Goal: Information Seeking & Learning: Check status

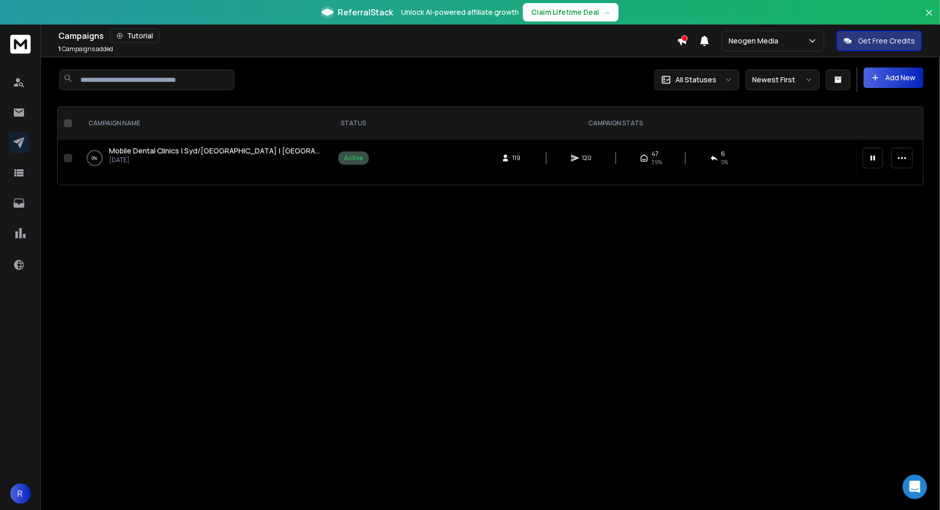
scroll to position [239, 0]
click at [20, 145] on icon at bounding box center [18, 143] width 11 height 11
click at [18, 203] on icon at bounding box center [19, 203] width 12 height 12
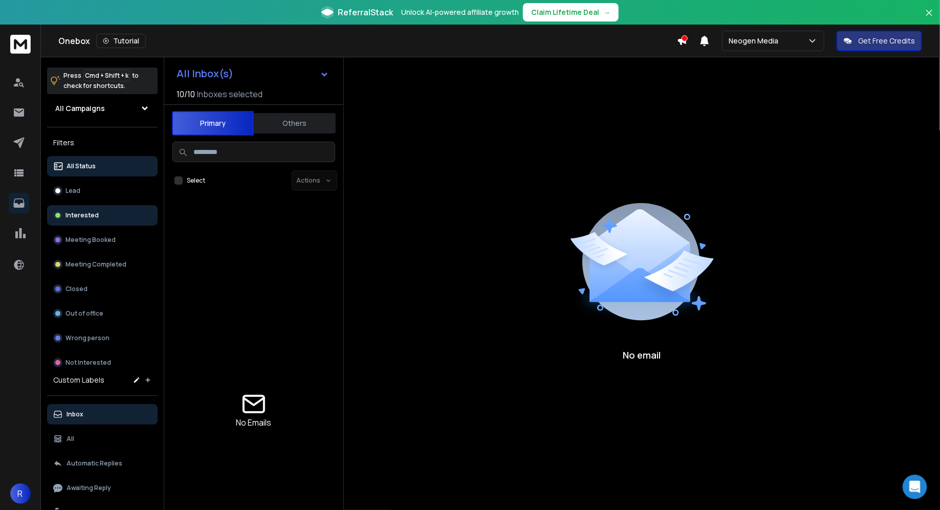
click at [103, 213] on button "Interested" at bounding box center [102, 215] width 110 height 20
click at [111, 199] on button "Lead" at bounding box center [102, 191] width 110 height 20
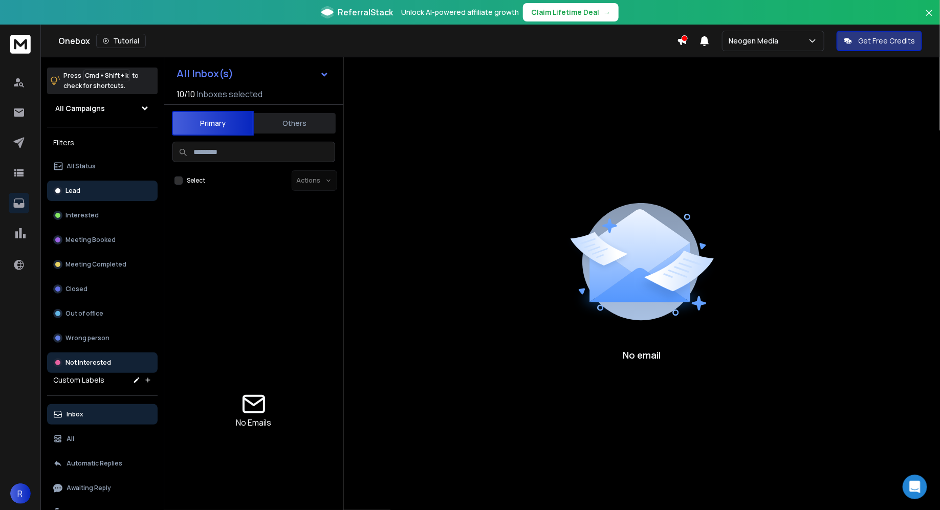
click at [102, 359] on p "Not Interested" at bounding box center [88, 363] width 46 height 8
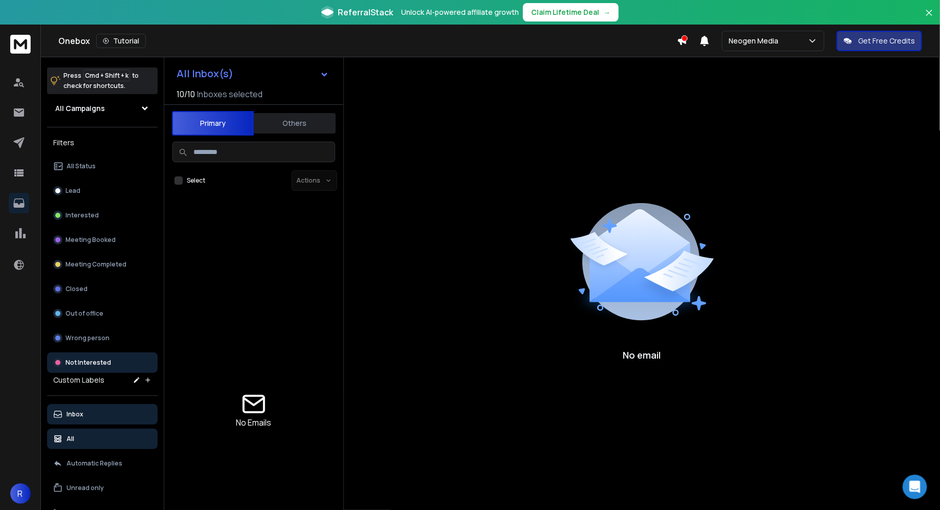
click at [90, 440] on button "All" at bounding box center [102, 439] width 110 height 20
click at [774, 41] on p "Neogen Media" at bounding box center [755, 41] width 54 height 10
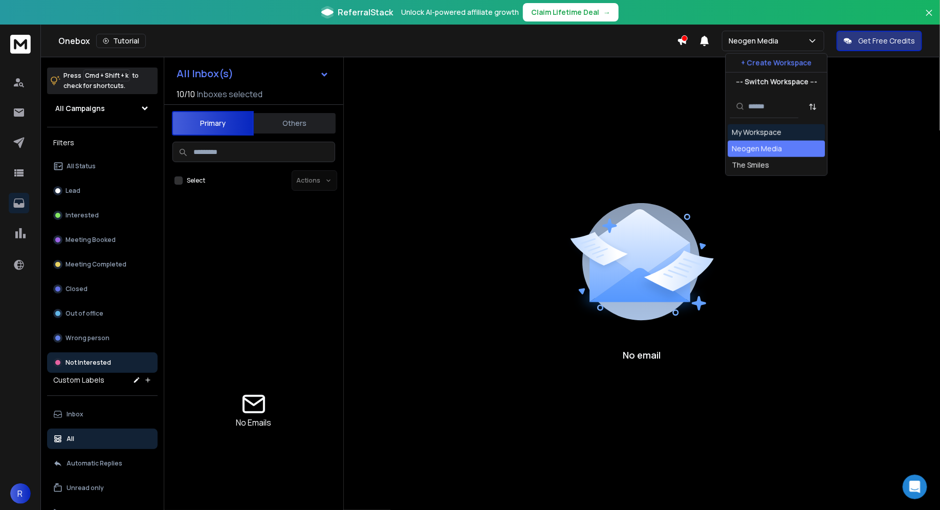
click at [680, 88] on div "No email" at bounding box center [642, 273] width 596 height 433
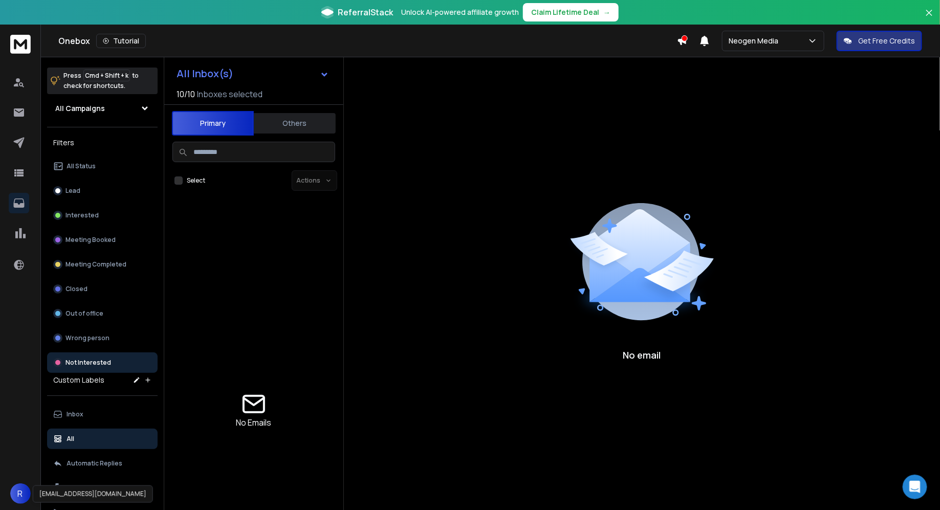
click at [21, 497] on span "R" at bounding box center [20, 493] width 20 height 20
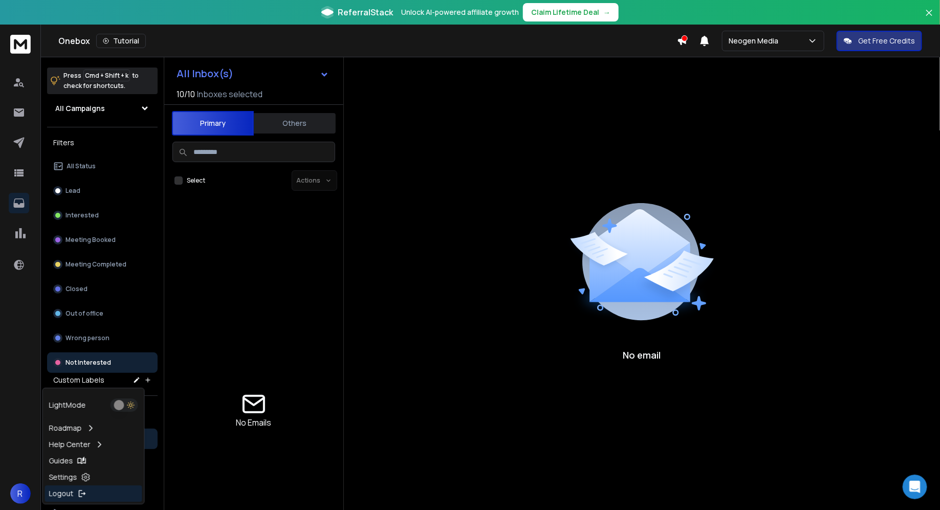
click at [56, 493] on p "Logout" at bounding box center [61, 493] width 25 height 10
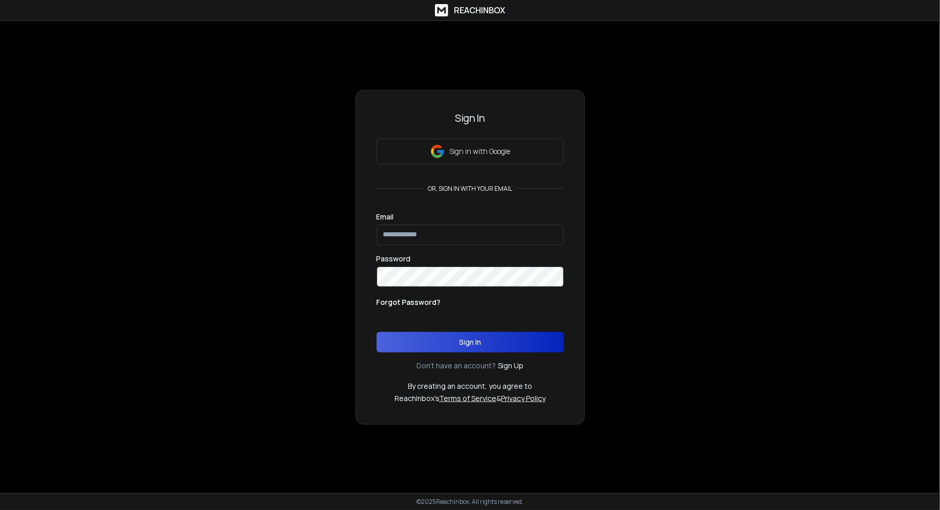
click at [422, 230] on input "email" at bounding box center [469, 235] width 187 height 20
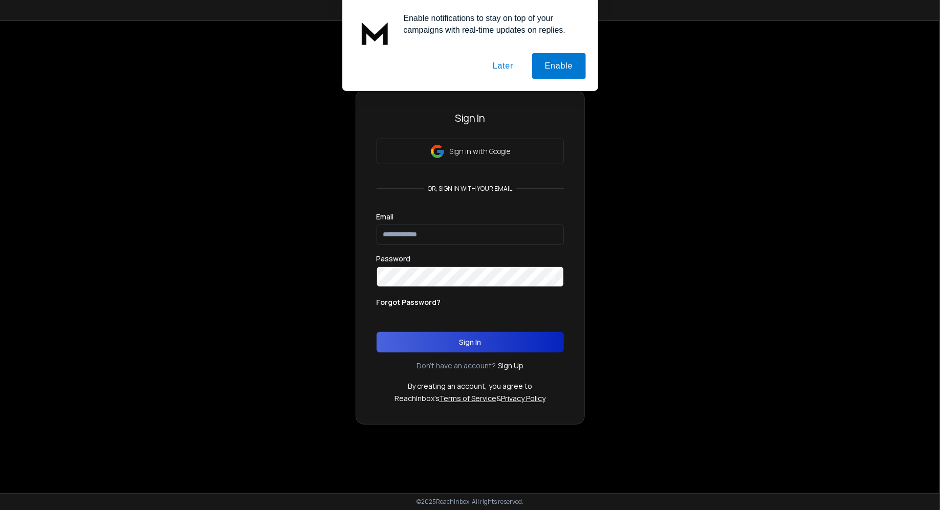
type input "**********"
click at [432, 336] on button "Sign In" at bounding box center [469, 342] width 187 height 20
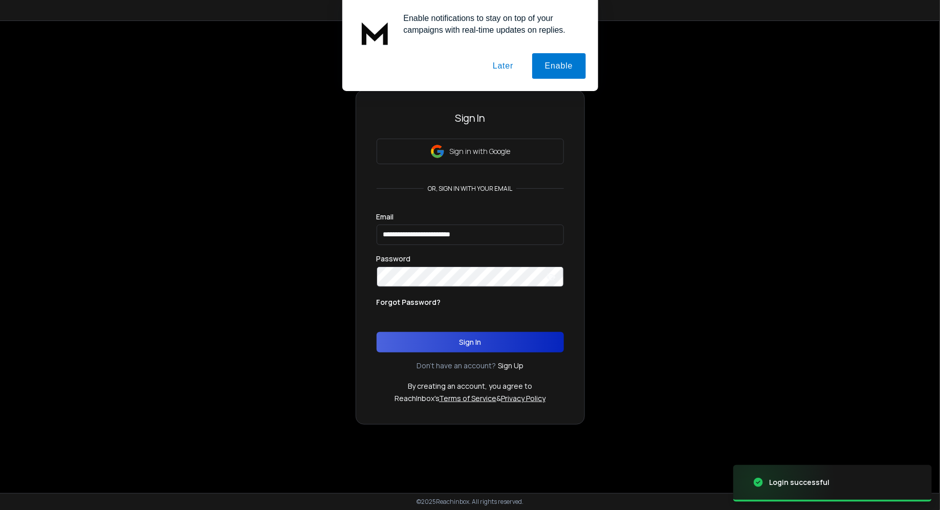
click at [510, 59] on button "Later" at bounding box center [503, 66] width 46 height 26
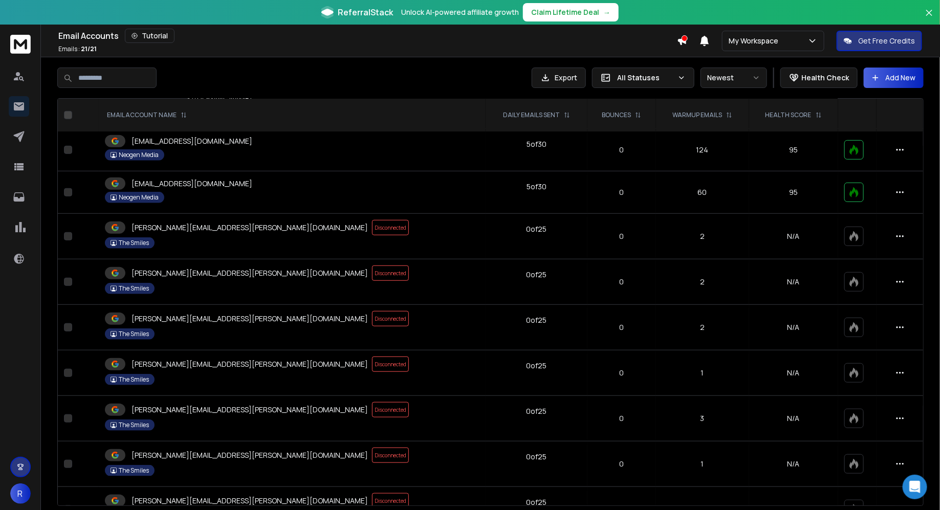
scroll to position [344, 0]
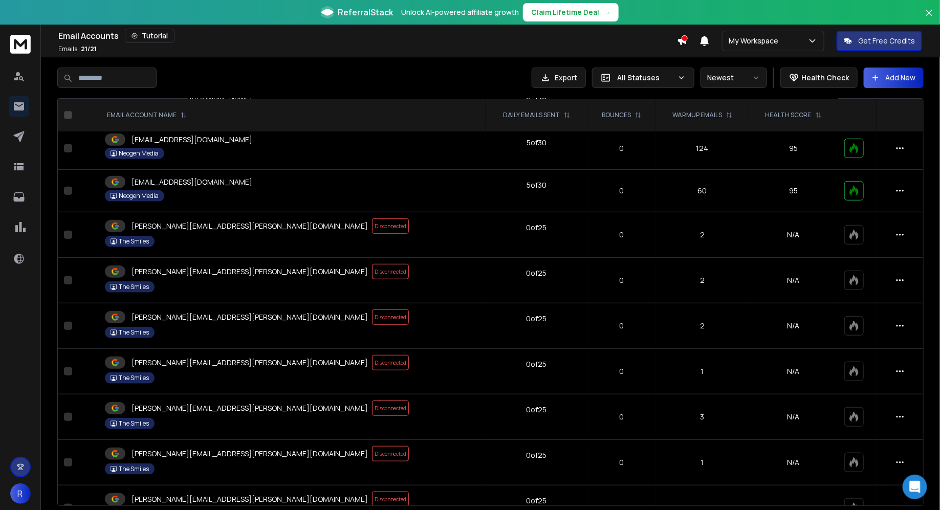
click at [30, 205] on div at bounding box center [21, 199] width 24 height 24
click at [24, 204] on link at bounding box center [19, 197] width 20 height 20
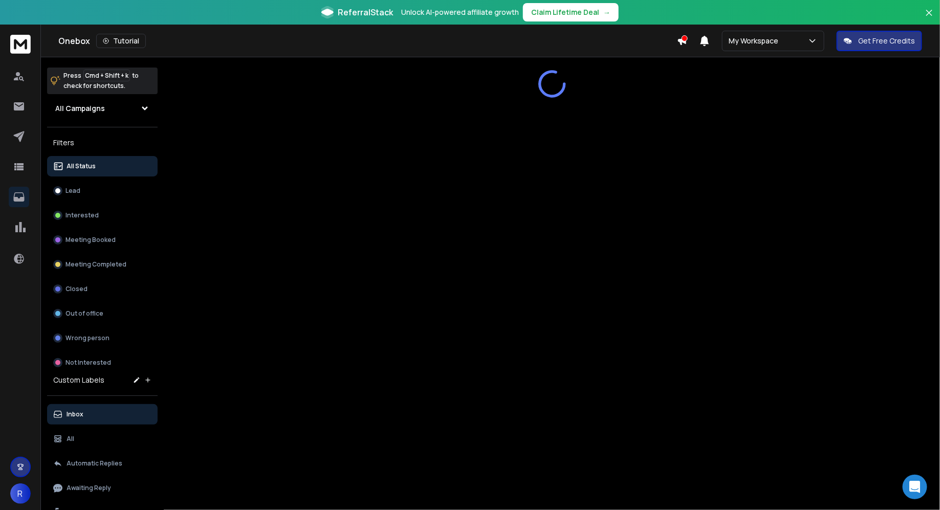
click at [789, 57] on div "Onebox Tutorial My Workspace Get Free Credits" at bounding box center [470, 41] width 940 height 33
click at [789, 40] on div "My Workspace" at bounding box center [772, 41] width 89 height 10
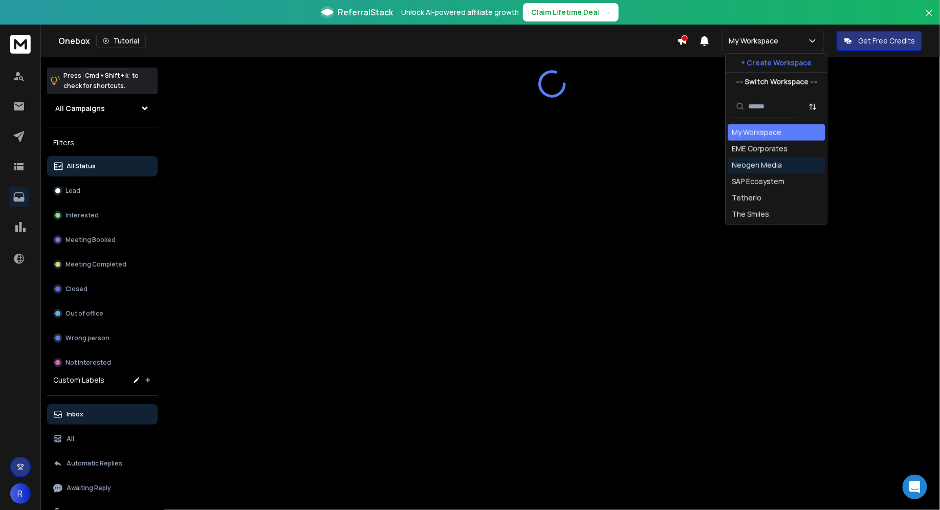
click at [750, 167] on div "Neogen Media" at bounding box center [757, 165] width 50 height 10
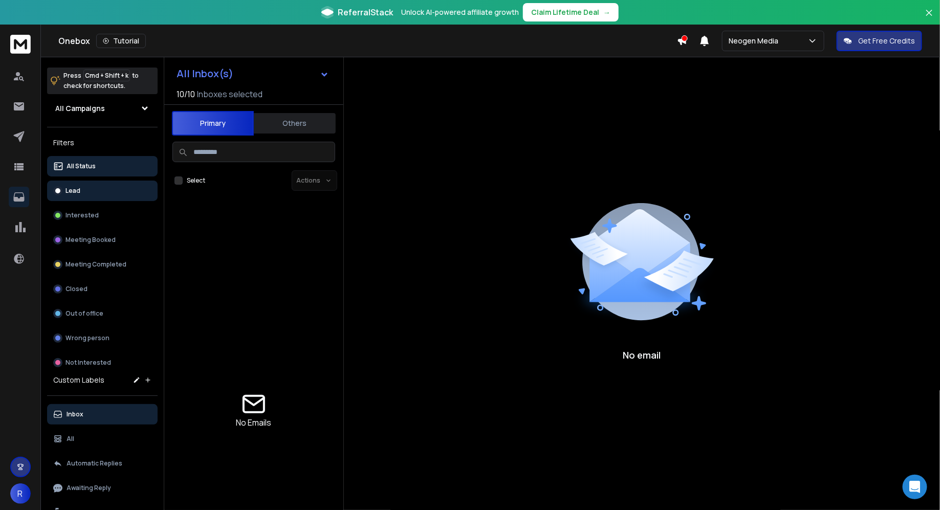
click at [103, 190] on button "Lead" at bounding box center [102, 191] width 110 height 20
click at [114, 363] on button "Not Interested" at bounding box center [102, 362] width 110 height 20
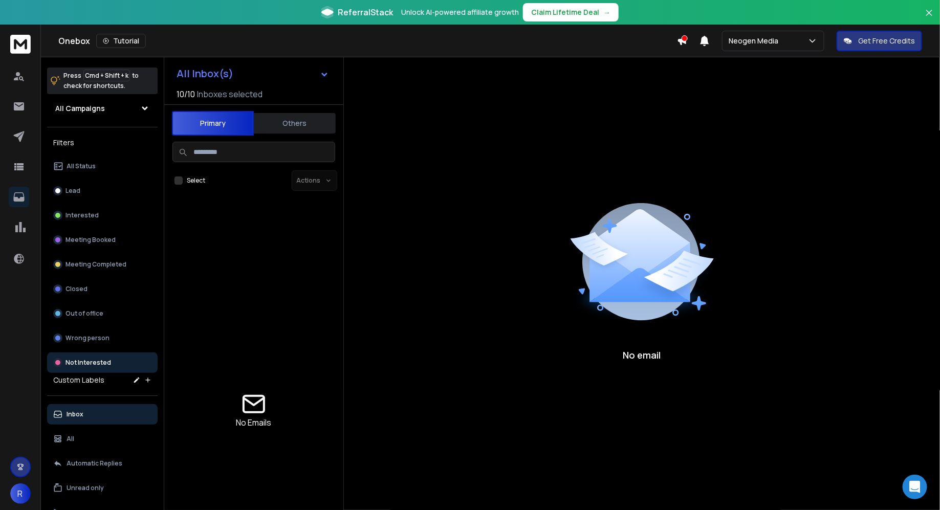
click at [278, 135] on div "Primary Others Select Actions No Emails" at bounding box center [253, 345] width 179 height 465
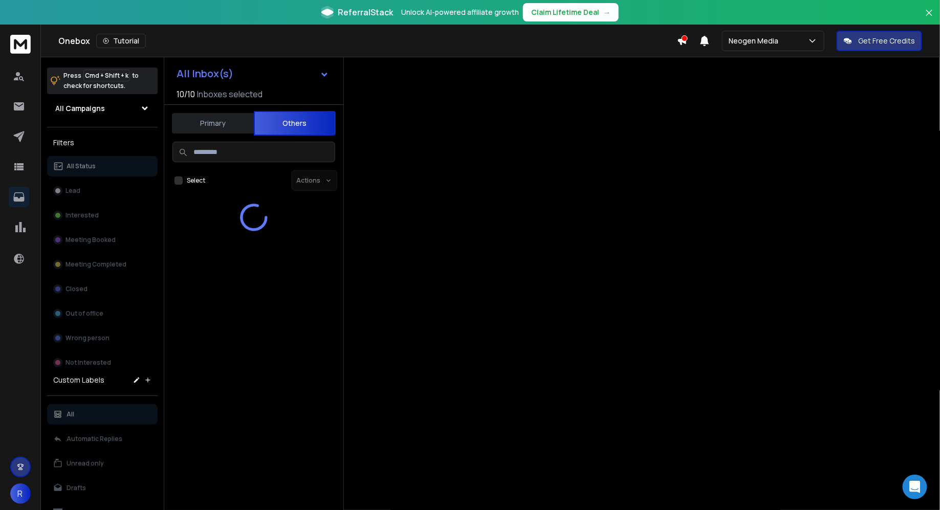
click at [283, 127] on button "Others" at bounding box center [295, 123] width 82 height 25
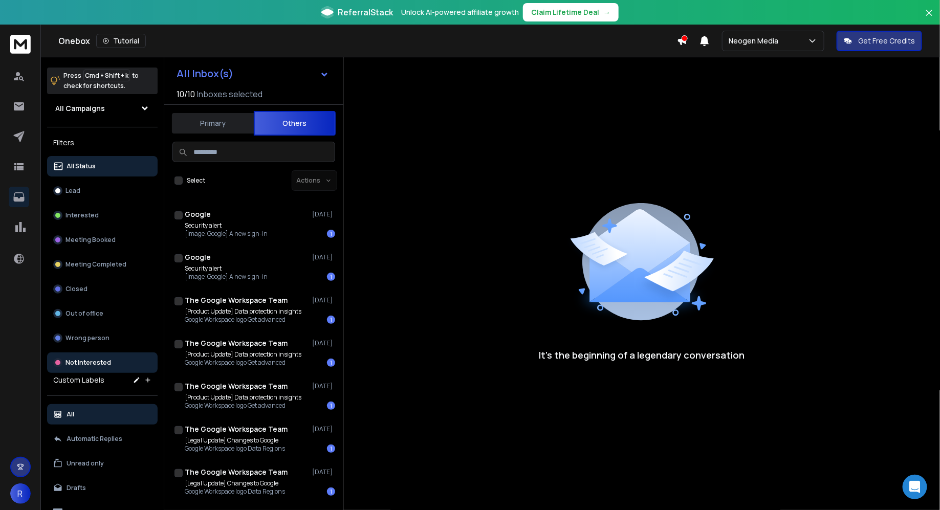
click at [107, 360] on p "Not Interested" at bounding box center [88, 363] width 46 height 8
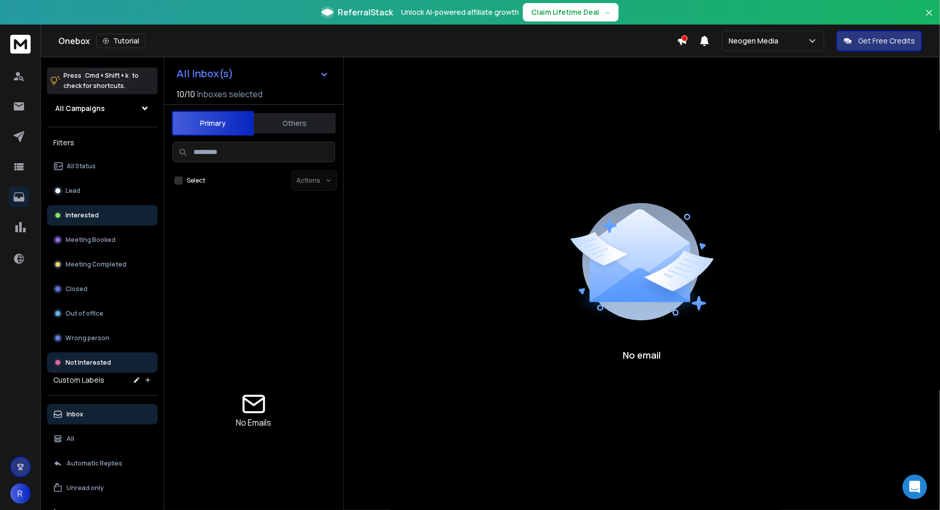
click at [99, 211] on button "Interested" at bounding box center [102, 215] width 110 height 20
click at [20, 138] on icon at bounding box center [18, 136] width 11 height 11
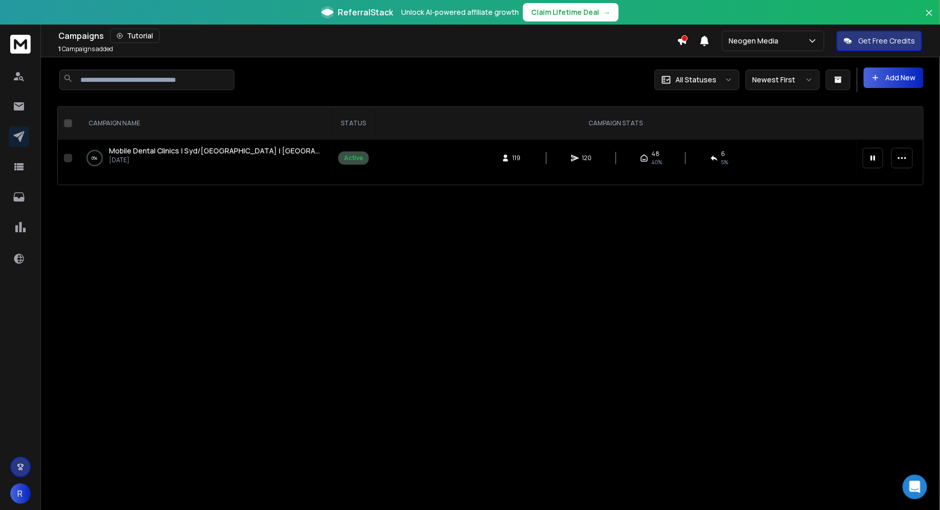
click at [166, 145] on td "0 % Mobile Dental Clinics | Syd/Mel | Australia 3 days ago" at bounding box center [204, 158] width 256 height 37
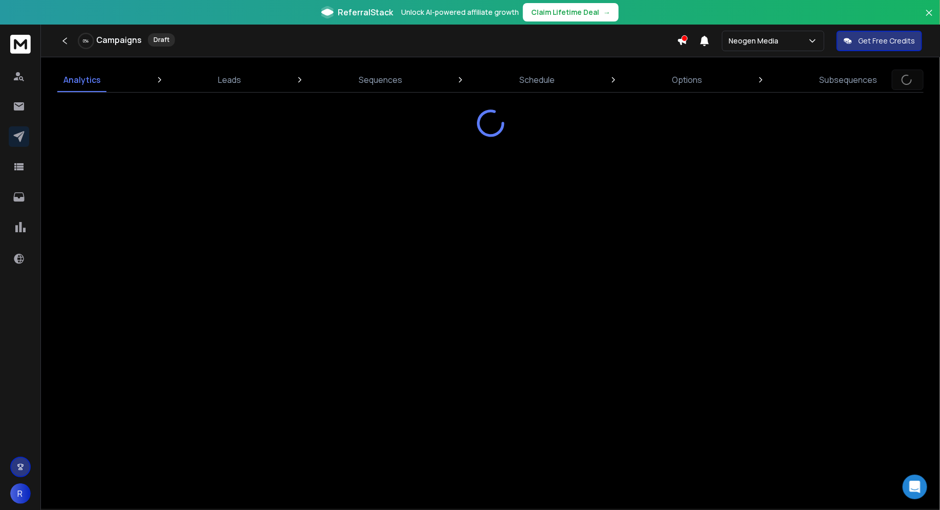
click at [166, 145] on div at bounding box center [490, 362] width 858 height 510
click at [927, 13] on icon "Close banner" at bounding box center [928, 12] width 9 height 9
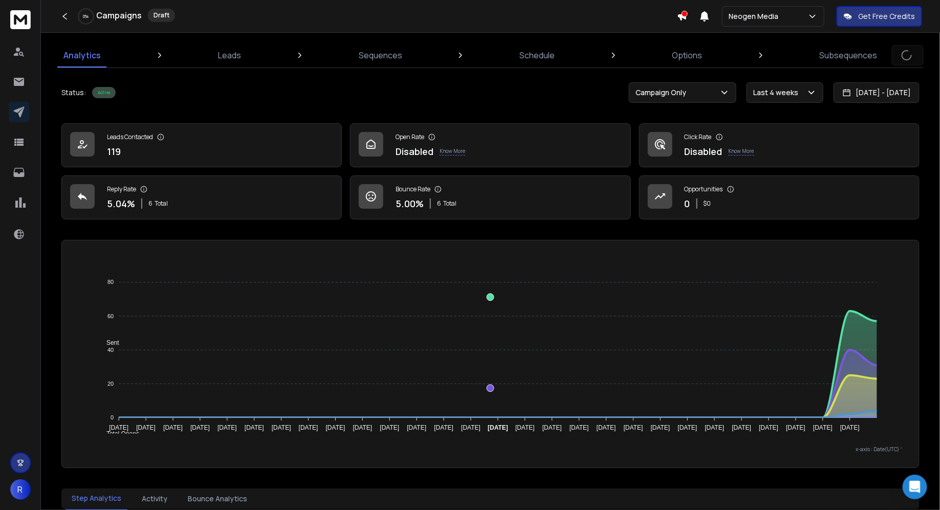
click at [418, 152] on p "Disabled" at bounding box center [414, 151] width 38 height 14
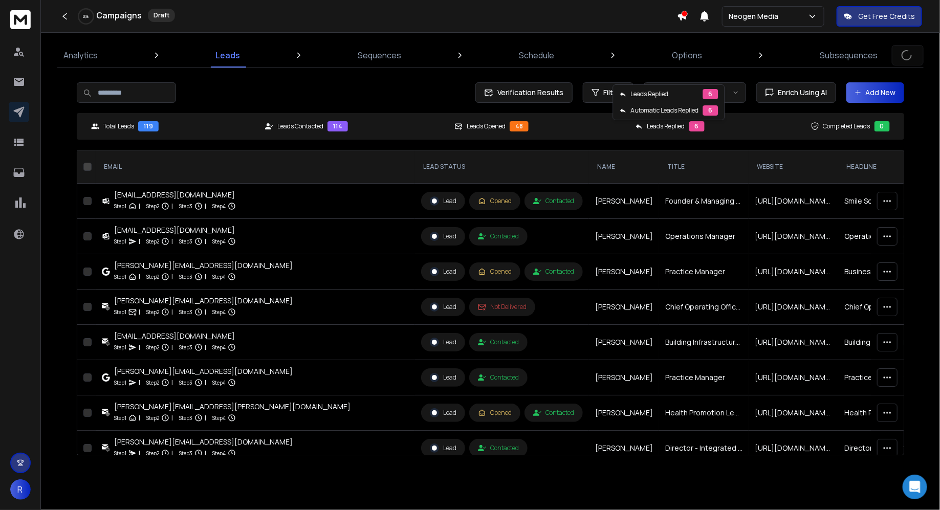
click at [661, 121] on div "Leads Replied 6" at bounding box center [670, 126] width 70 height 10
click at [661, 130] on div "Leads Replied 6" at bounding box center [670, 126] width 70 height 10
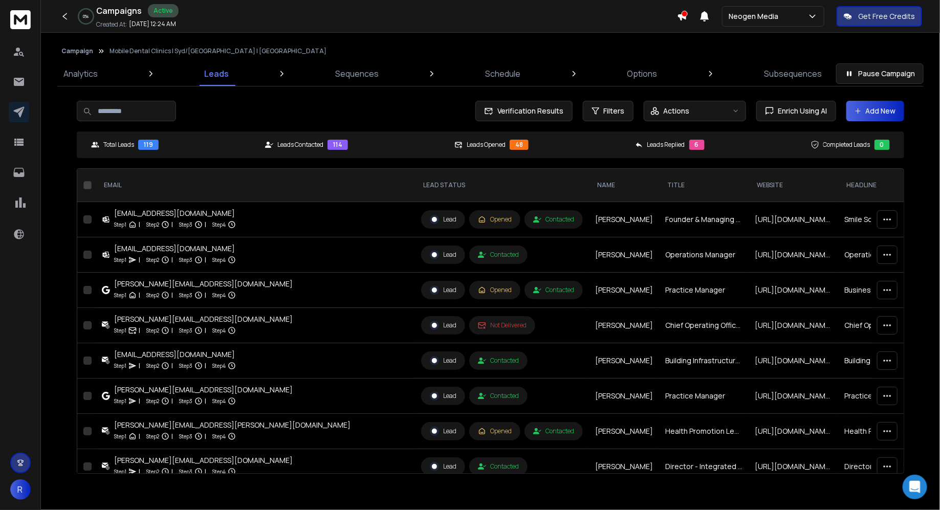
click at [654, 139] on div "Total Leads 119 Leads Contacted 114 Leads Opened 48 Leads Replied 6 Completed L…" at bounding box center [490, 144] width 827 height 27
click at [643, 112] on p "Leads Replied" at bounding box center [650, 112] width 38 height 8
click at [23, 115] on icon at bounding box center [19, 112] width 12 height 12
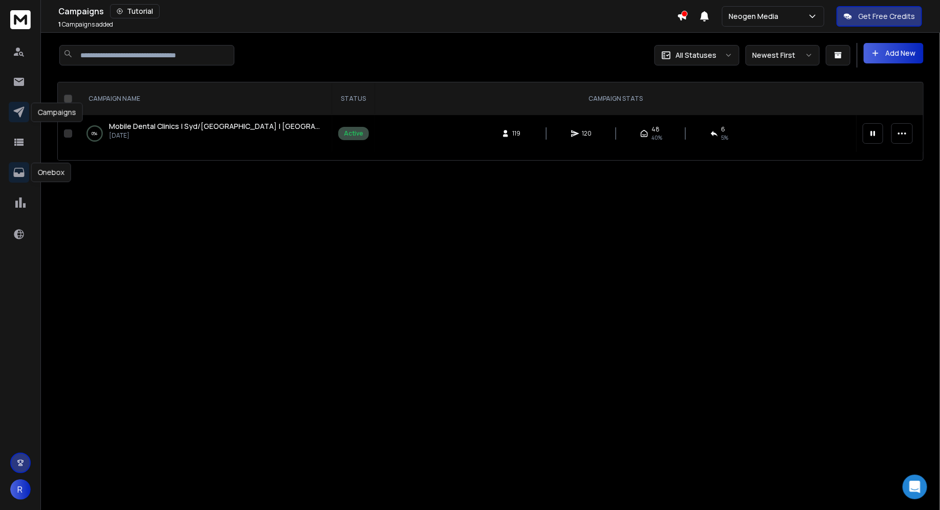
click at [28, 172] on link at bounding box center [19, 172] width 20 height 20
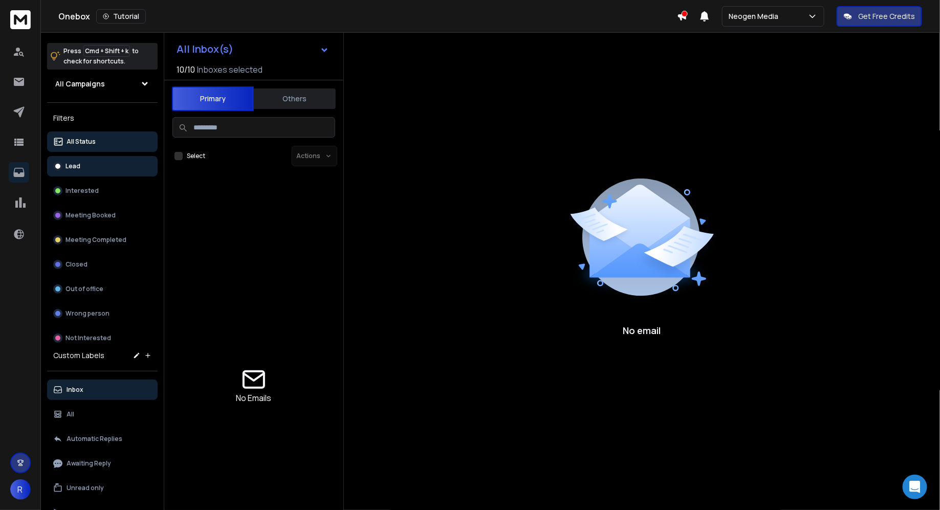
click at [115, 171] on button "Lead" at bounding box center [102, 166] width 110 height 20
click at [103, 339] on p "Not Interested" at bounding box center [88, 338] width 46 height 8
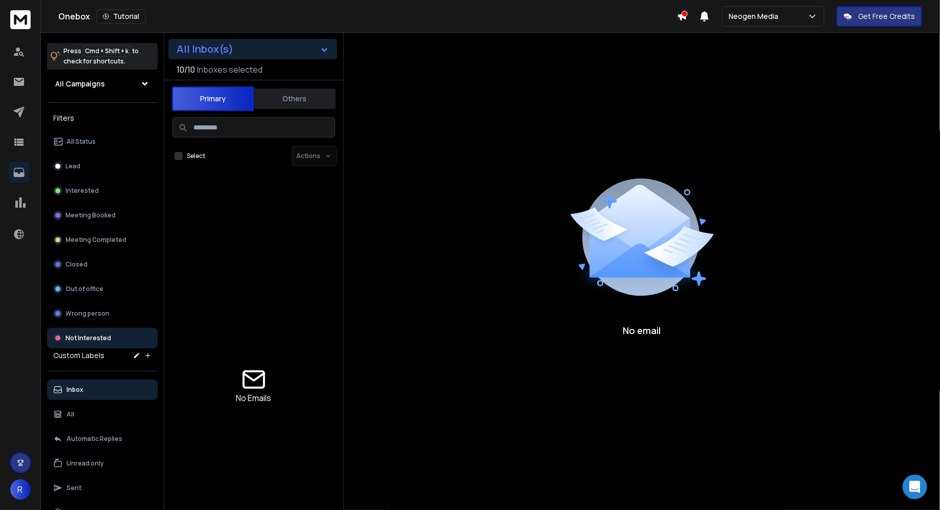
click at [266, 47] on button "All Inbox(s)" at bounding box center [252, 49] width 169 height 20
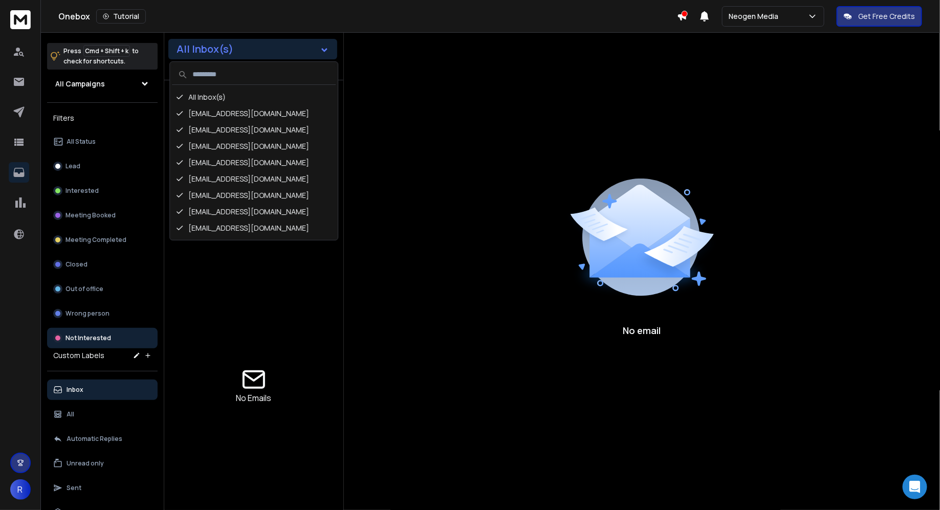
click at [266, 47] on button "All Inbox(s)" at bounding box center [252, 49] width 169 height 20
click at [412, 67] on div "No email" at bounding box center [642, 249] width 596 height 433
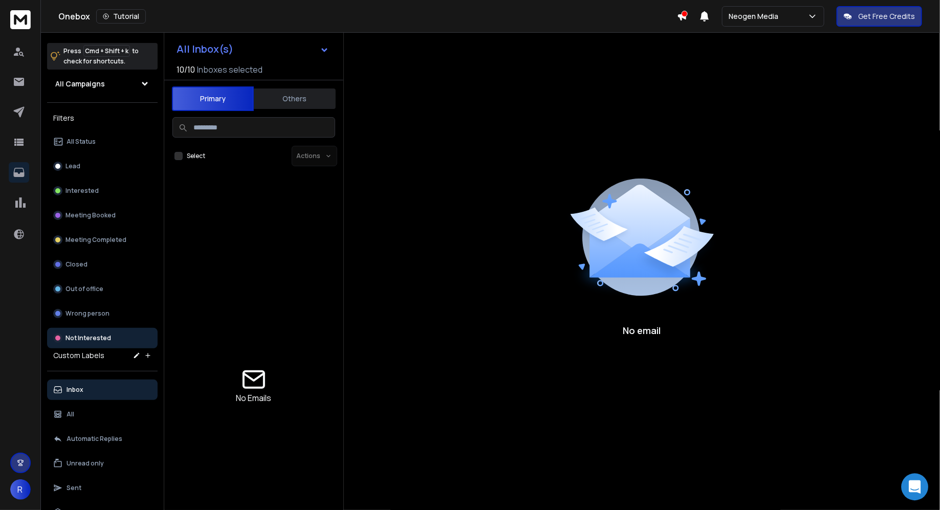
click at [926, 490] on body "ReferralStack Unlock AI-powered affiliate growth Lifetime Deals available! Clai…" at bounding box center [470, 255] width 940 height 510
click at [741, 18] on p "Neogen Media" at bounding box center [755, 16] width 54 height 10
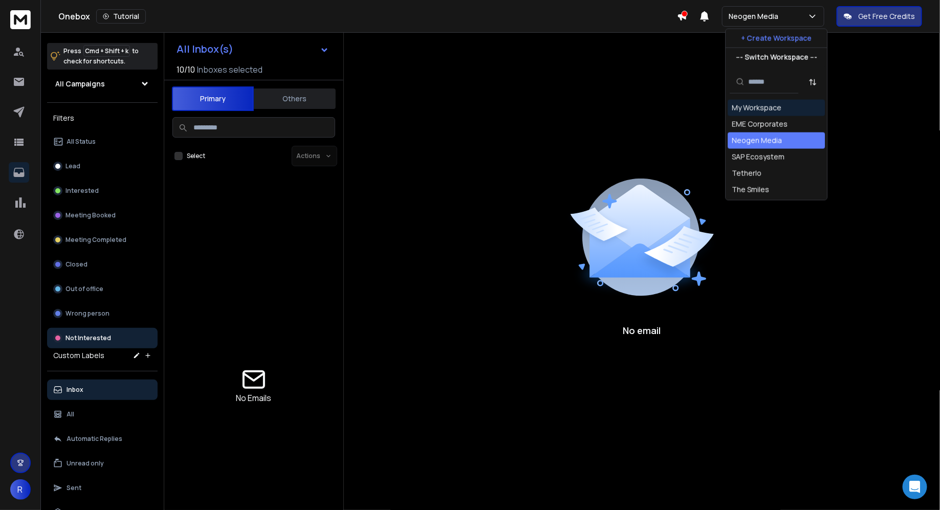
click at [745, 112] on div "My Workspace" at bounding box center [757, 108] width 50 height 10
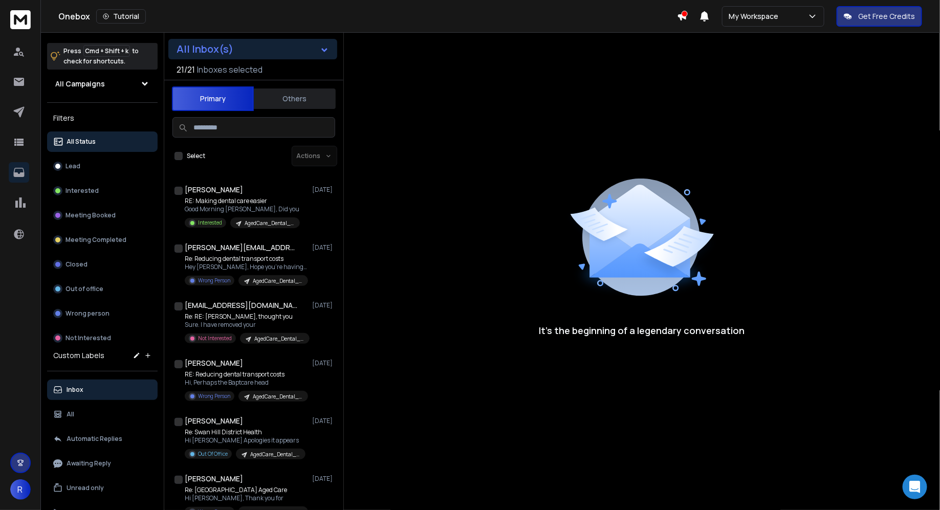
click at [263, 47] on button "All Inbox(s)" at bounding box center [252, 49] width 169 height 20
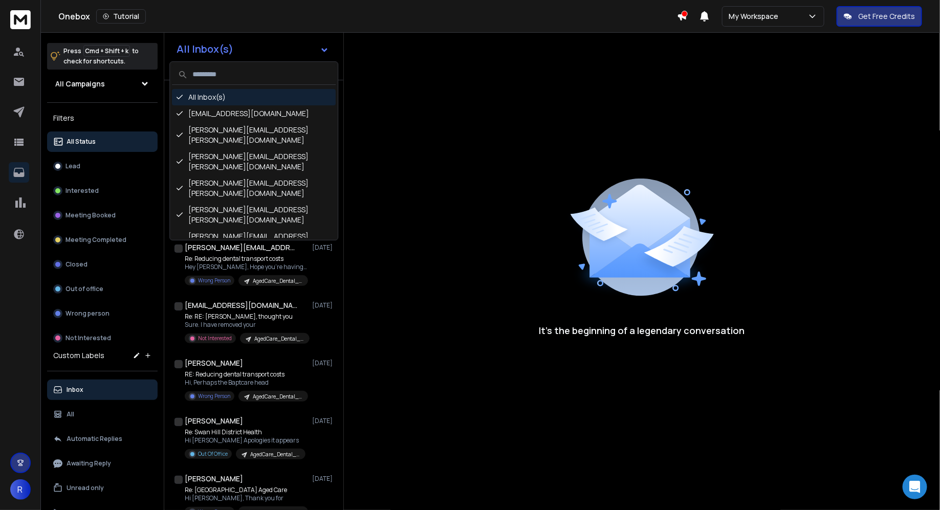
click at [228, 95] on div "All Inbox(s)" at bounding box center [254, 97] width 164 height 16
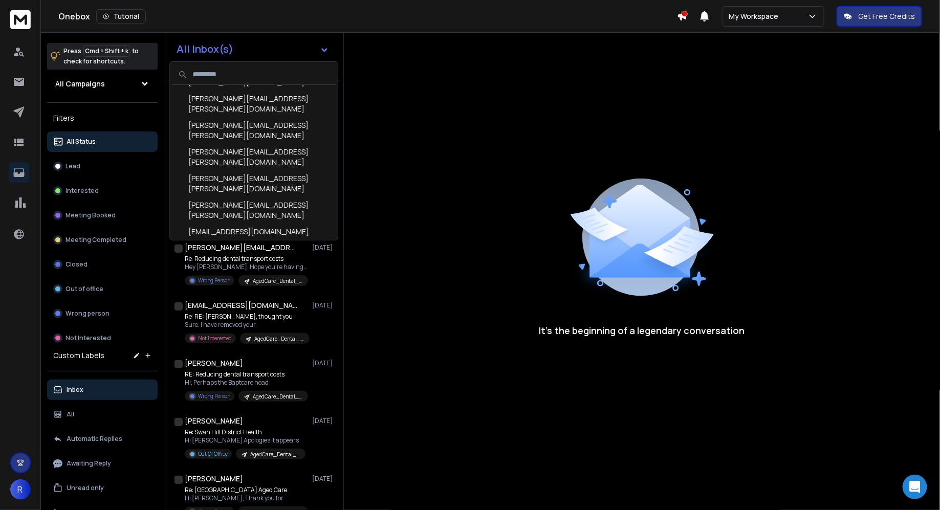
scroll to position [165, 0]
click at [244, 223] on div "[EMAIL_ADDRESS][DOMAIN_NAME]" at bounding box center [254, 231] width 164 height 16
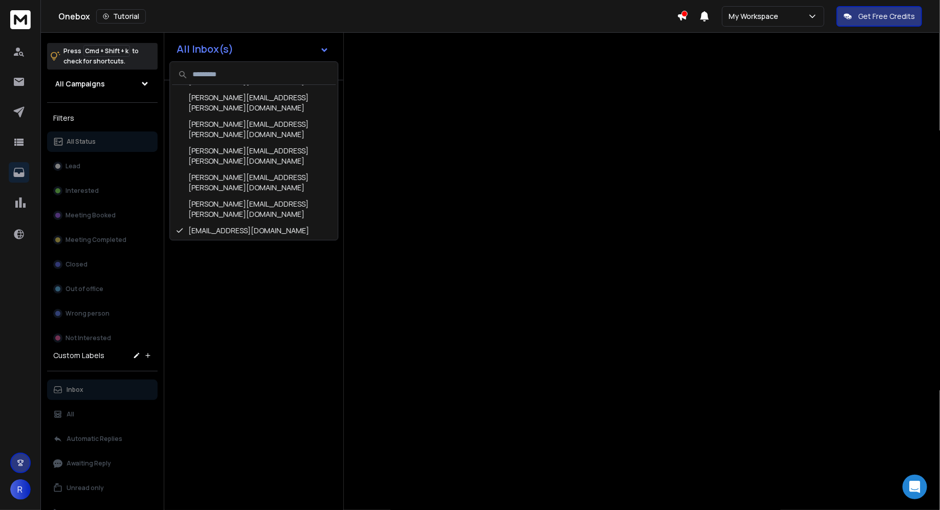
click at [235, 255] on div "[EMAIL_ADDRESS][DOMAIN_NAME]" at bounding box center [254, 263] width 164 height 16
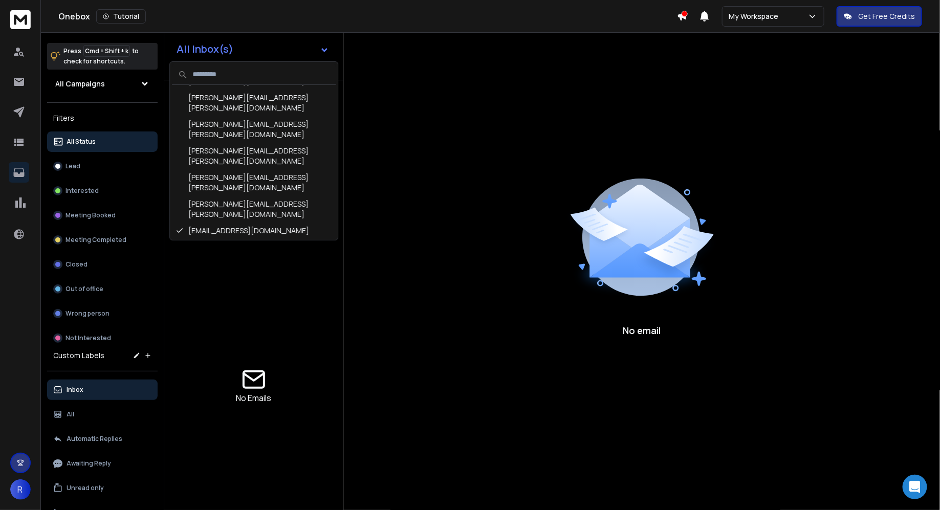
click at [236, 239] on div "[EMAIL_ADDRESS][DOMAIN_NAME]" at bounding box center [254, 247] width 164 height 16
click at [227, 272] on div "[EMAIL_ADDRESS][DOMAIN_NAME]" at bounding box center [254, 280] width 164 height 16
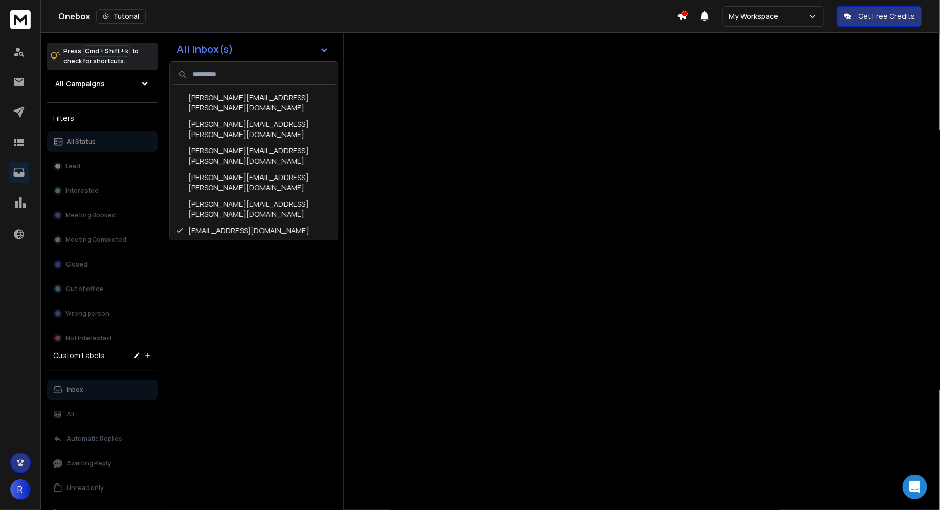
click at [227, 288] on div "[EMAIL_ADDRESS][DOMAIN_NAME]" at bounding box center [254, 296] width 164 height 16
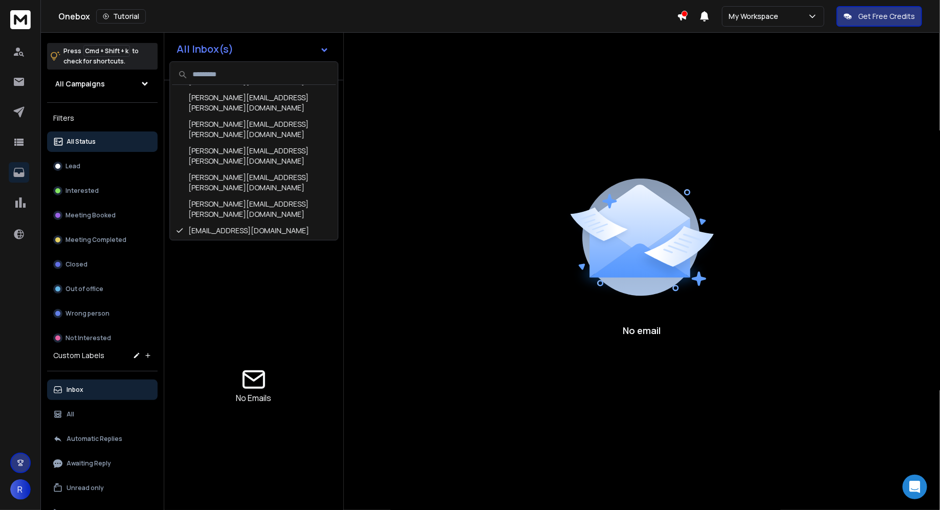
click at [225, 321] on div "[EMAIL_ADDRESS][DOMAIN_NAME]" at bounding box center [254, 329] width 164 height 16
click at [229, 304] on div "[EMAIL_ADDRESS][DOMAIN_NAME]" at bounding box center [254, 312] width 164 height 16
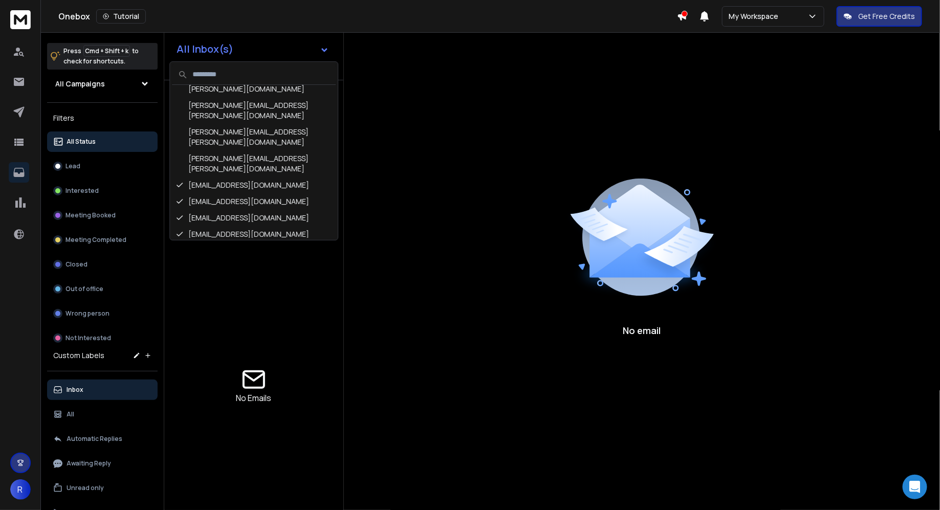
click at [233, 292] on div "[EMAIL_ADDRESS][DOMAIN_NAME]" at bounding box center [254, 300] width 164 height 16
click at [219, 324] on div "[EMAIL_ADDRESS][DOMAIN_NAME]" at bounding box center [254, 332] width 164 height 16
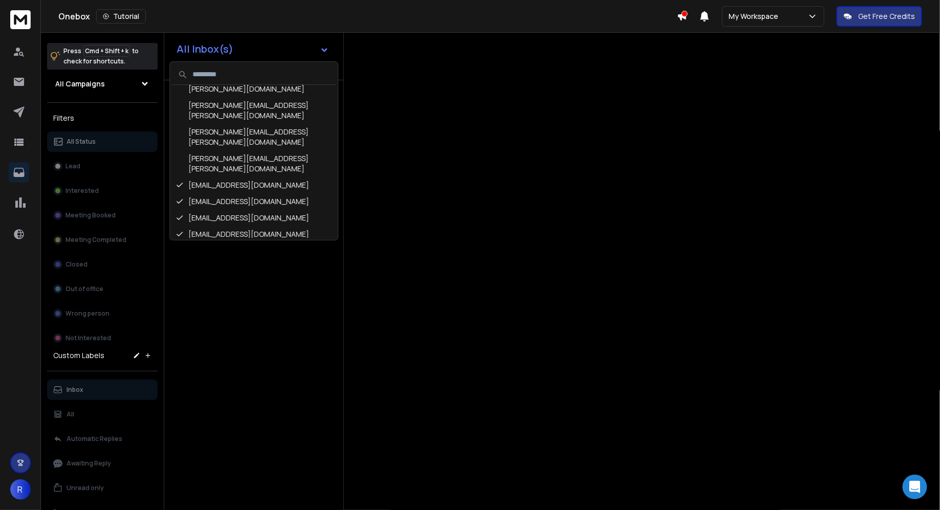
click at [222, 308] on div "[EMAIL_ADDRESS][DOMAIN_NAME]" at bounding box center [254, 316] width 164 height 16
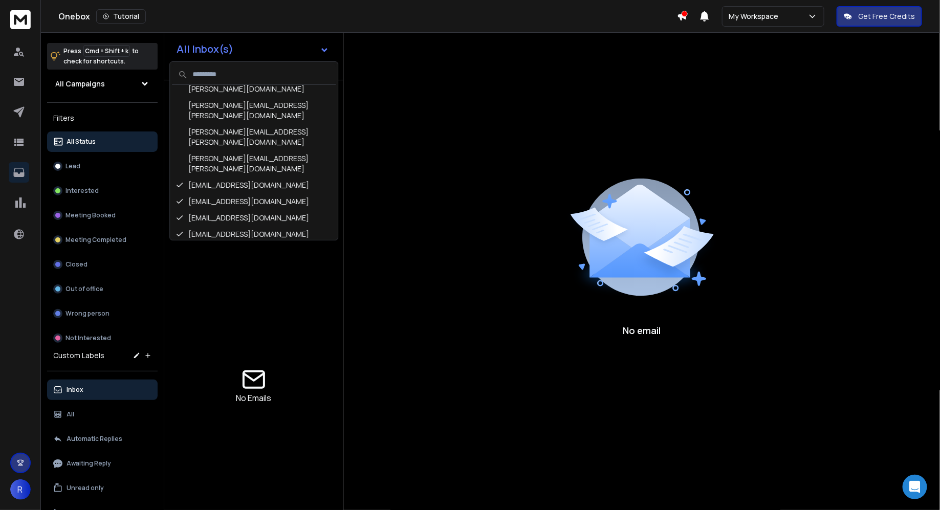
click at [207, 314] on div "No Emails" at bounding box center [253, 364] width 171 height 377
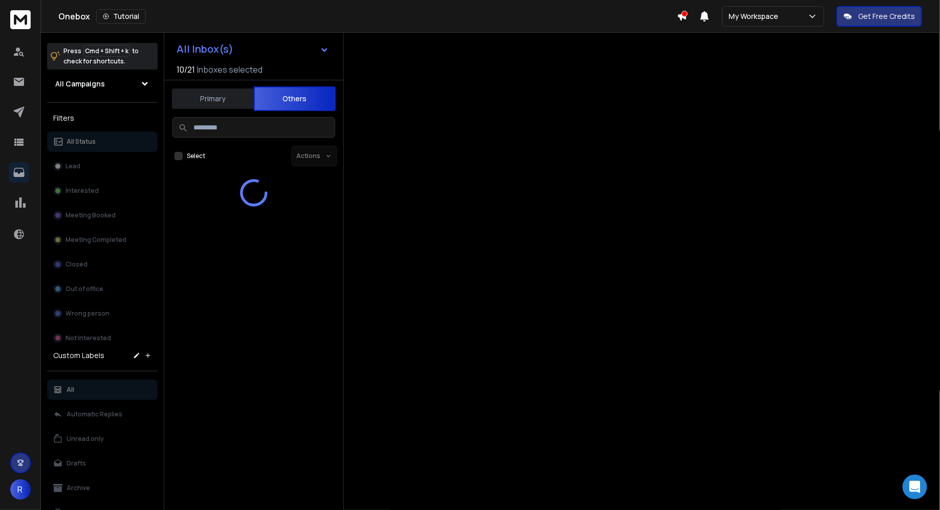
click at [284, 107] on button "Others" at bounding box center [295, 98] width 82 height 25
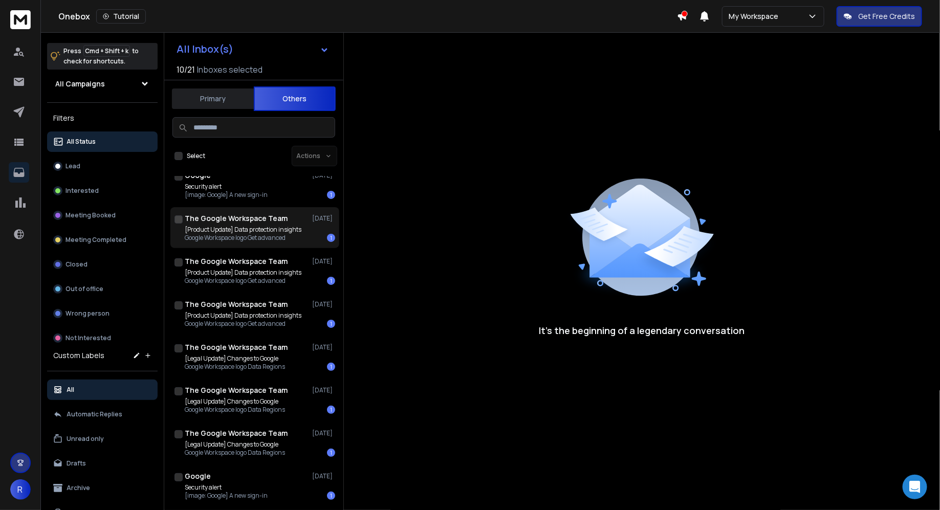
scroll to position [55, 0]
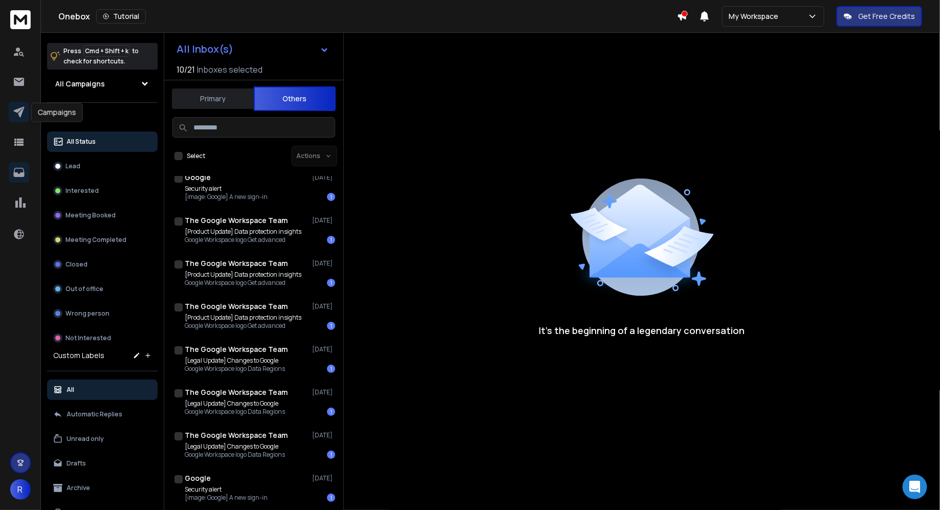
click at [18, 115] on icon at bounding box center [19, 112] width 12 height 12
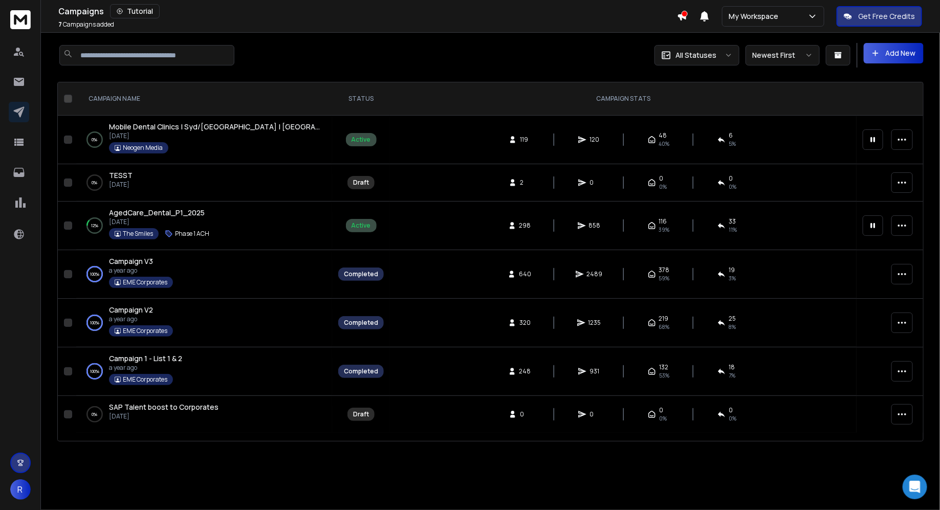
click at [495, 136] on div "119 120 48 40 % 6 5 %" at bounding box center [623, 139] width 256 height 16
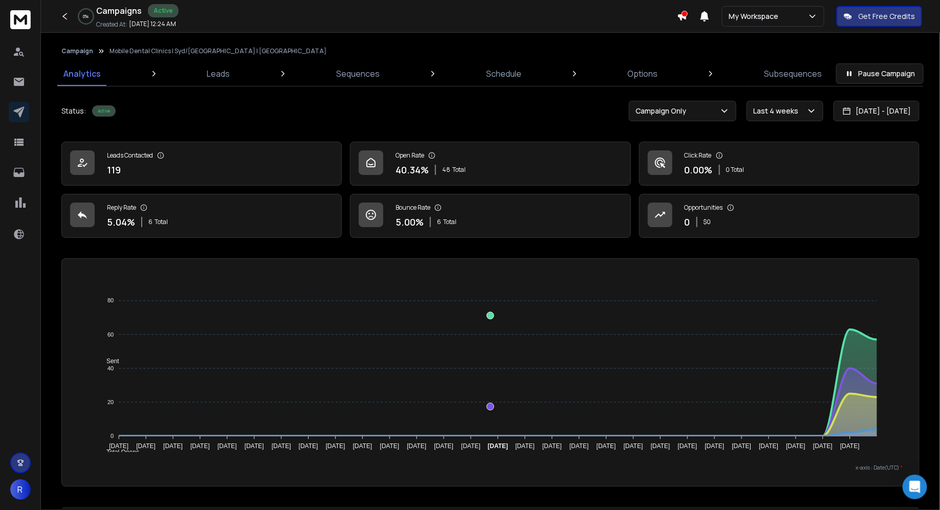
click at [79, 218] on icon at bounding box center [82, 215] width 12 height 12
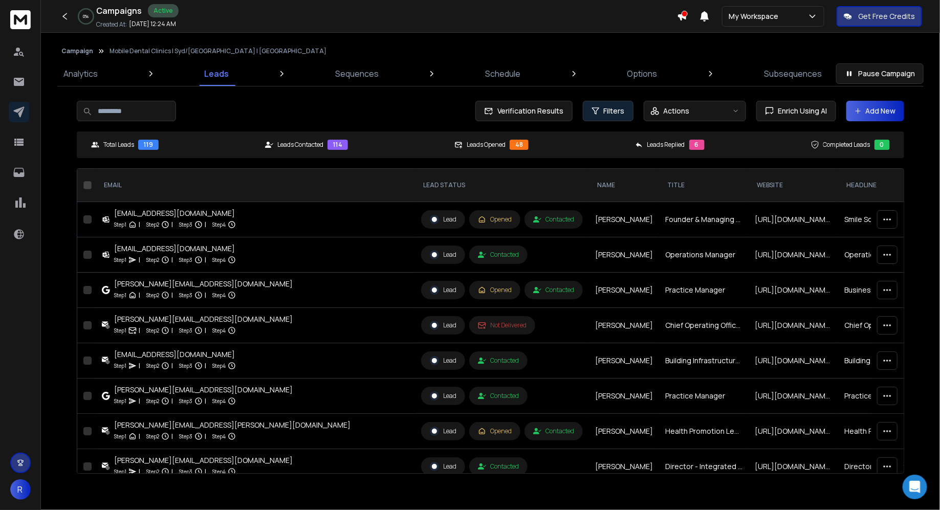
click at [612, 105] on button "Filters" at bounding box center [608, 111] width 51 height 20
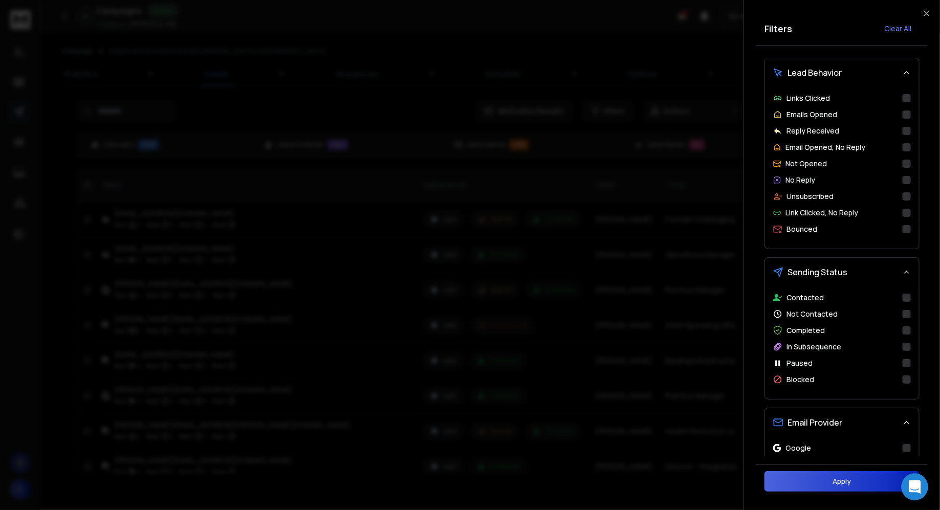
click at [912, 483] on icon "Open Intercom Messenger" at bounding box center [914, 486] width 12 height 13
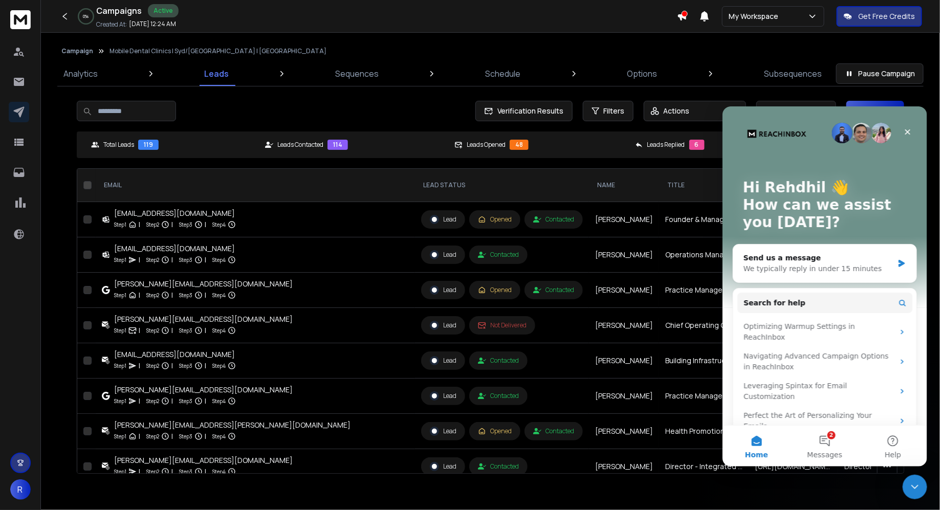
click at [814, 258] on div "Send us a message" at bounding box center [818, 257] width 150 height 11
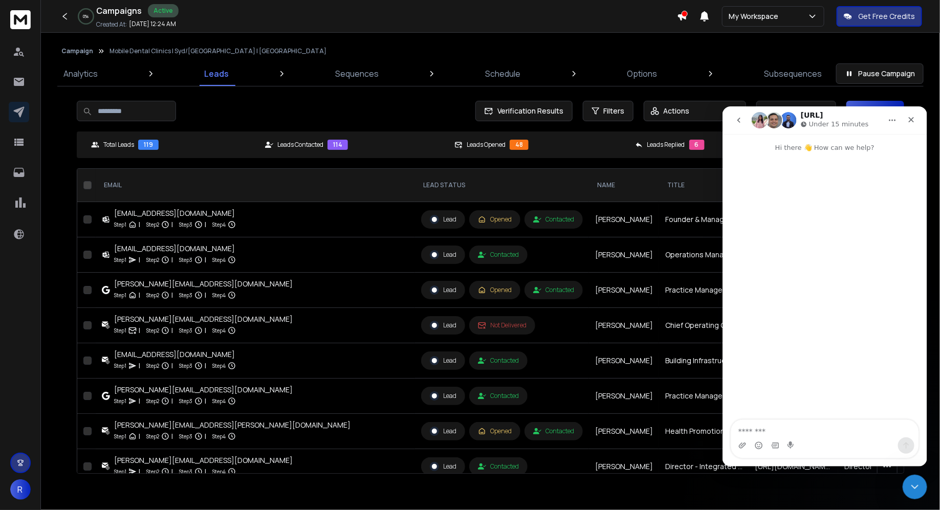
click at [796, 424] on textarea "Message…" at bounding box center [823, 427] width 187 height 17
type textarea "**"
type textarea "*"
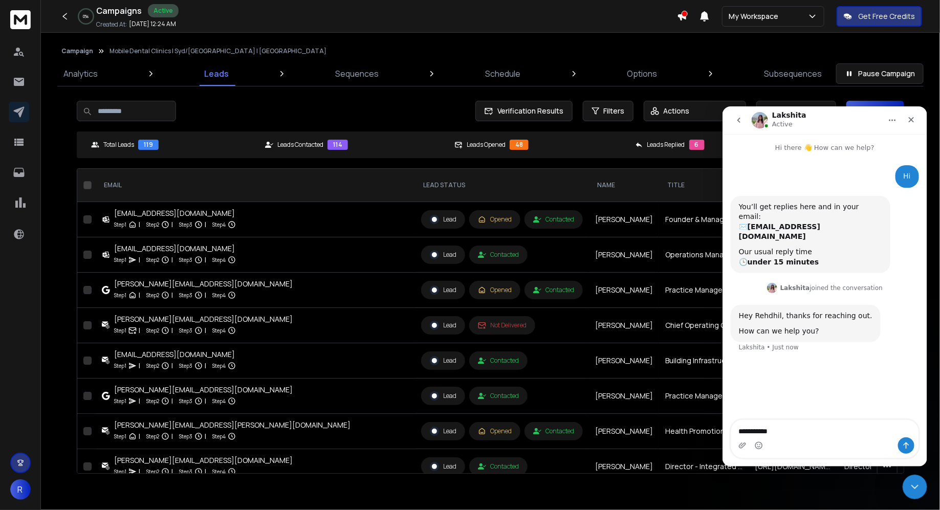
type textarea "**********"
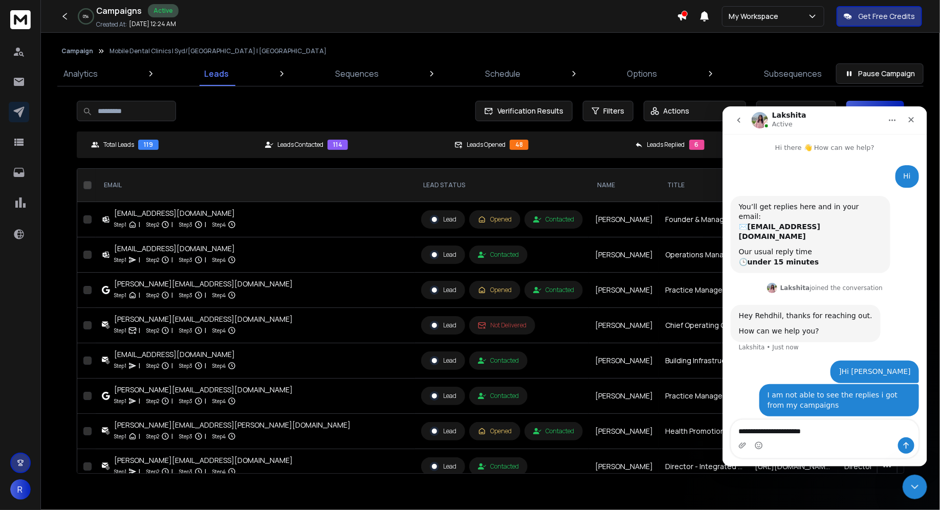
type textarea "**********"
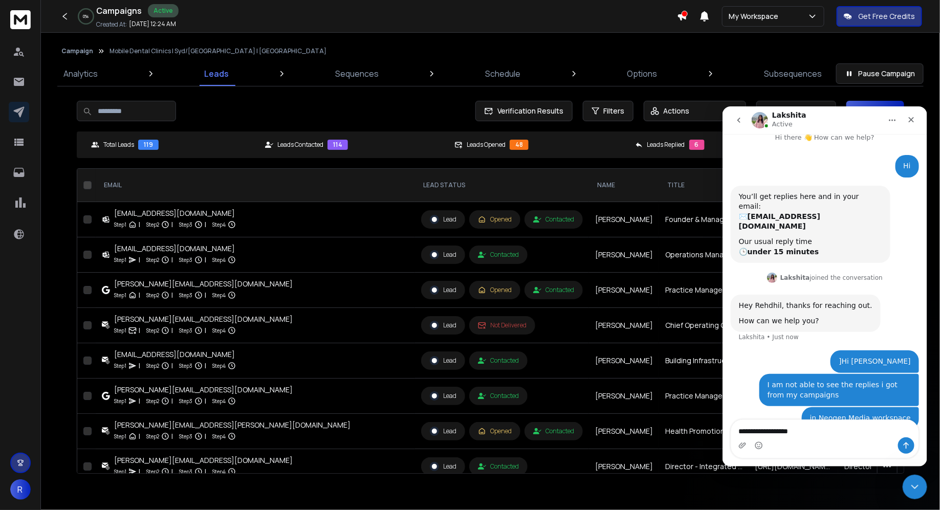
type textarea "**********"
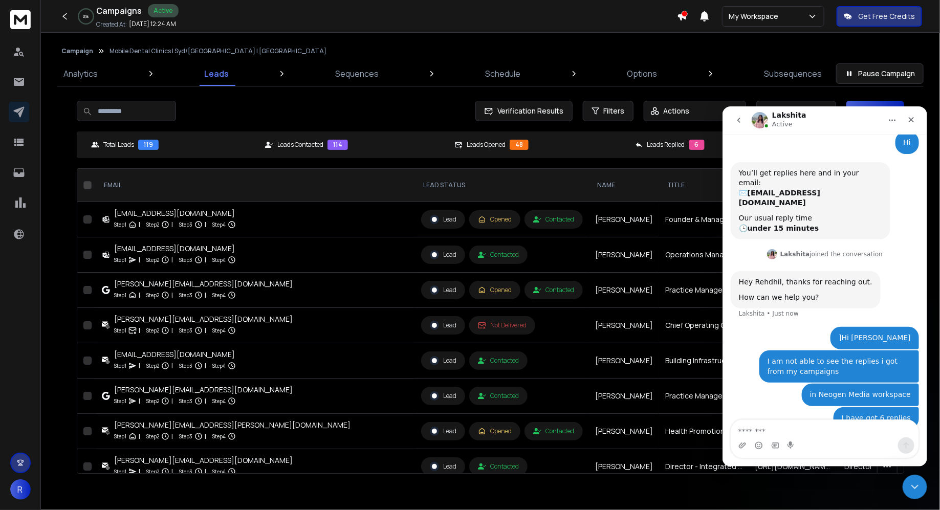
click at [273, 43] on div "Campaign Mobile Dental Clinics | Syd/[GEOGRAPHIC_DATA] | [GEOGRAPHIC_DATA]" at bounding box center [490, 51] width 866 height 16
click at [321, 102] on div "Verification Results Filters Actions Enrich Using AI Add New" at bounding box center [490, 111] width 827 height 20
click at [914, 122] on icon "Close" at bounding box center [910, 119] width 8 height 8
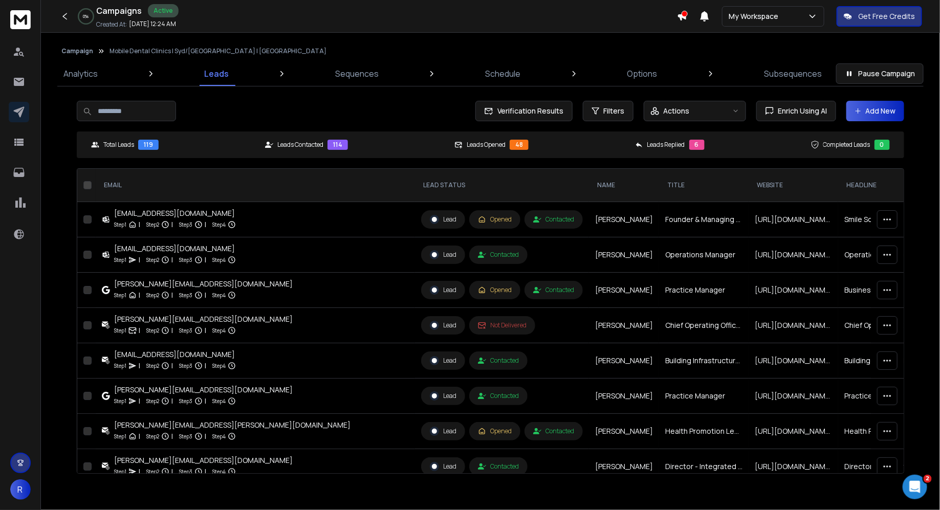
scroll to position [73, 0]
click at [921, 486] on div "Open Intercom Messenger" at bounding box center [913, 486] width 34 height 34
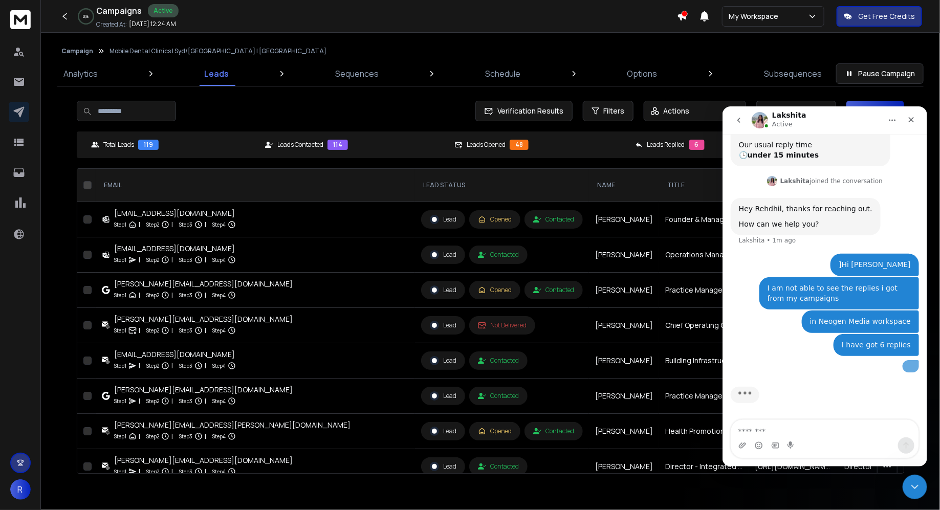
scroll to position [93, 0]
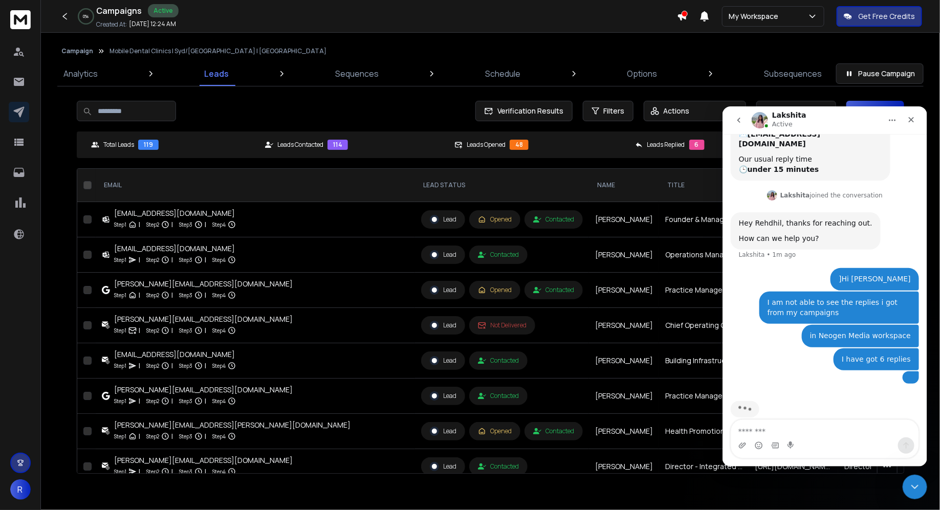
click at [910, 377] on img "user says…" at bounding box center [910, 377] width 0 height 0
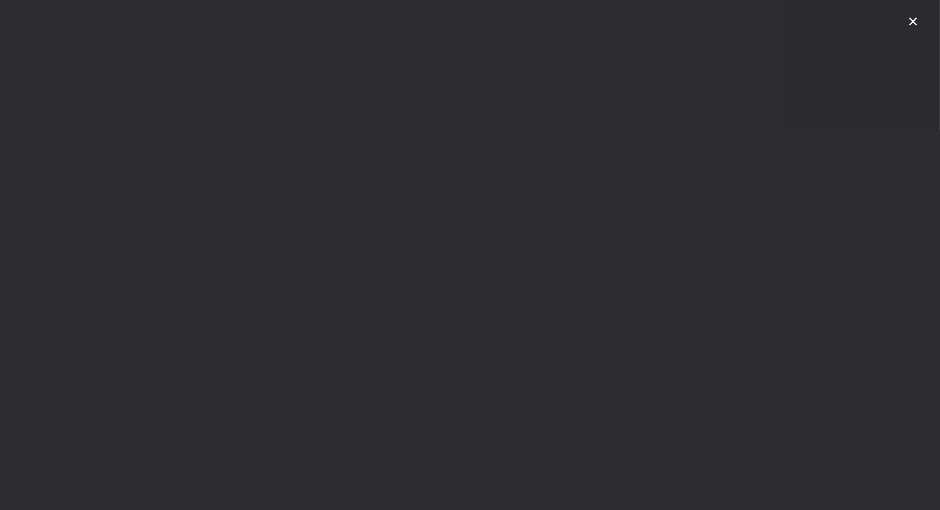
scroll to position [0, 0]
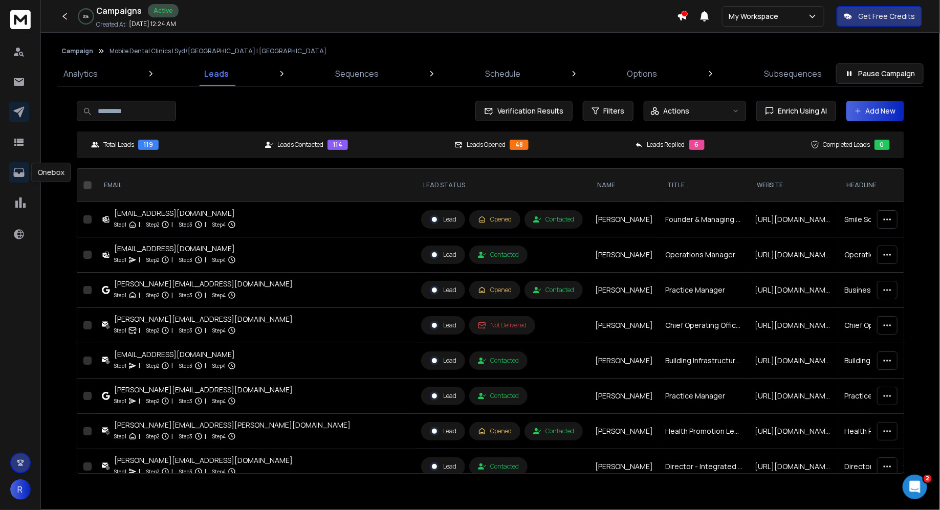
click at [20, 177] on icon at bounding box center [19, 172] width 12 height 12
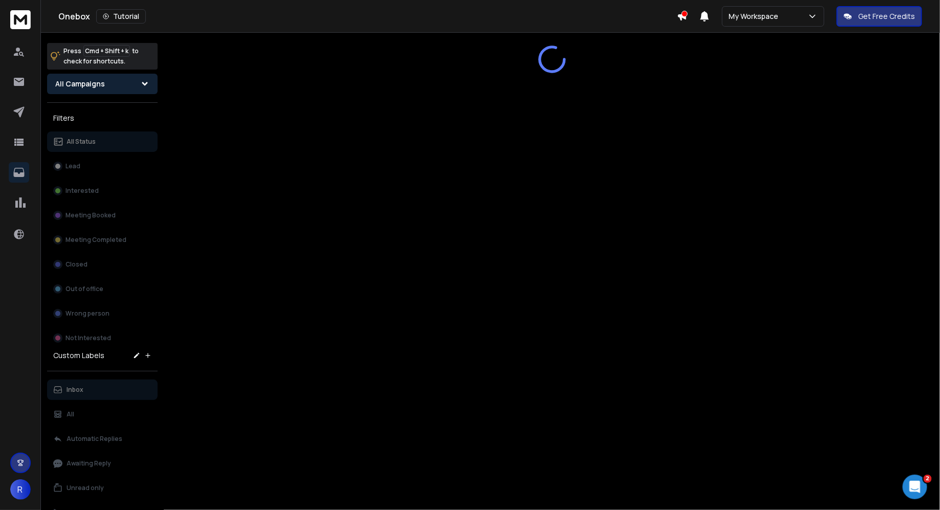
click at [111, 86] on button "All Campaigns" at bounding box center [102, 84] width 110 height 20
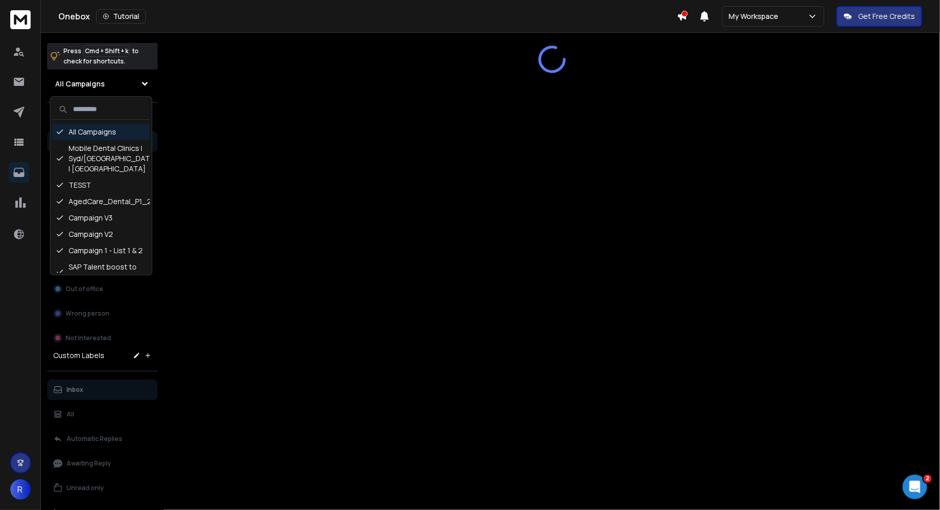
click at [103, 133] on div "All Campaigns" at bounding box center [101, 132] width 97 height 16
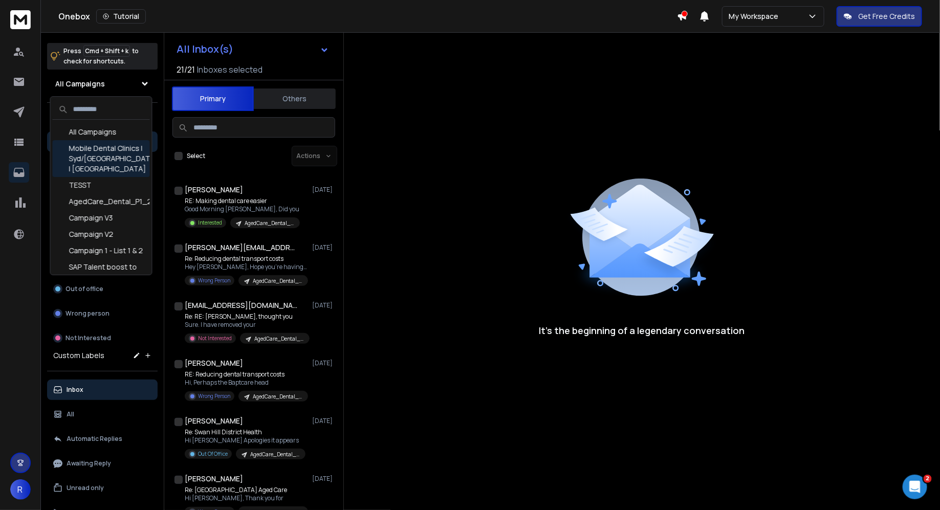
click at [100, 149] on div "Mobile Dental Clinics | Syd/[GEOGRAPHIC_DATA] | [GEOGRAPHIC_DATA]" at bounding box center [101, 158] width 97 height 37
click at [243, 246] on h1 "[PERSON_NAME][EMAIL_ADDRESS][PERSON_NAME][DOMAIN_NAME]" at bounding box center [241, 247] width 113 height 10
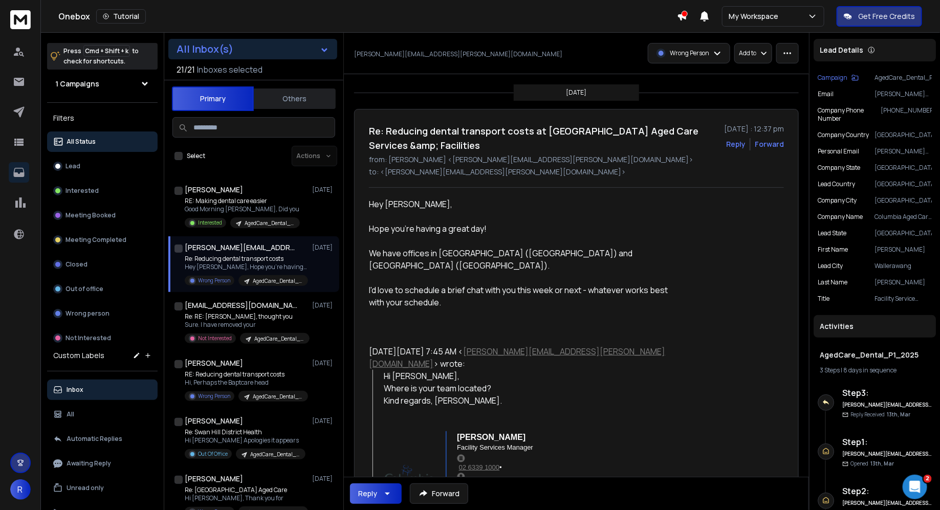
click at [259, 39] on button "All Inbox(s)" at bounding box center [252, 49] width 169 height 20
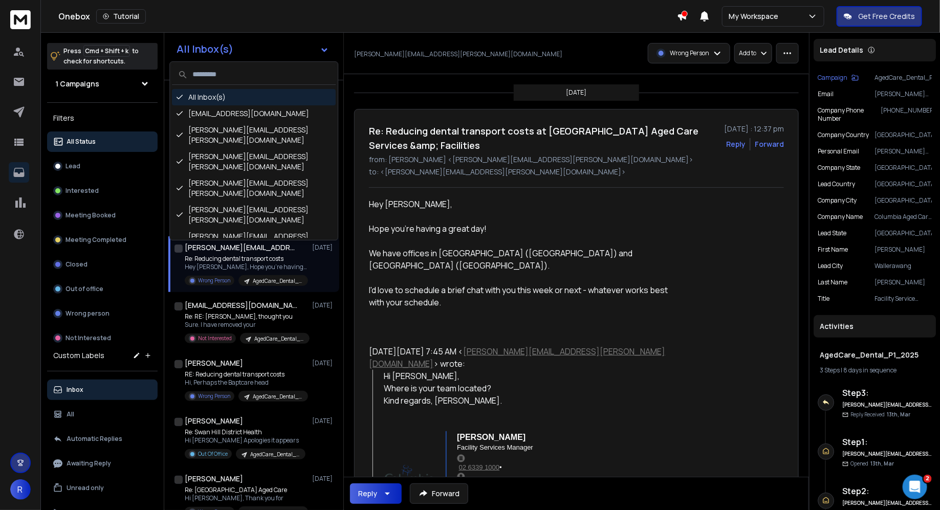
click at [238, 93] on div "All Inbox(s)" at bounding box center [254, 97] width 164 height 16
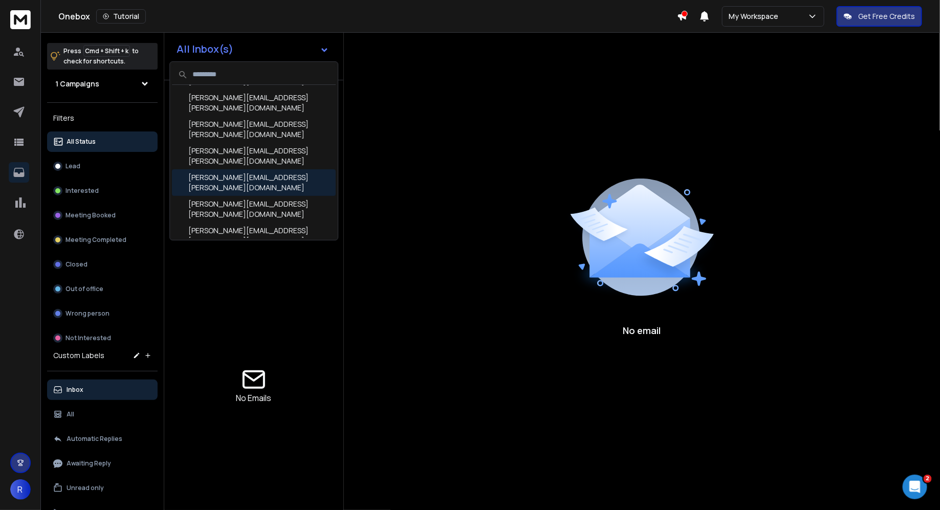
scroll to position [141, 0]
click at [225, 247] on div "[EMAIL_ADDRESS][DOMAIN_NAME]" at bounding box center [254, 255] width 164 height 16
click at [224, 263] on div "[EMAIL_ADDRESS][DOMAIN_NAME]" at bounding box center [254, 271] width 164 height 16
click at [221, 280] on div "[EMAIL_ADDRESS][DOMAIN_NAME]" at bounding box center [254, 288] width 164 height 16
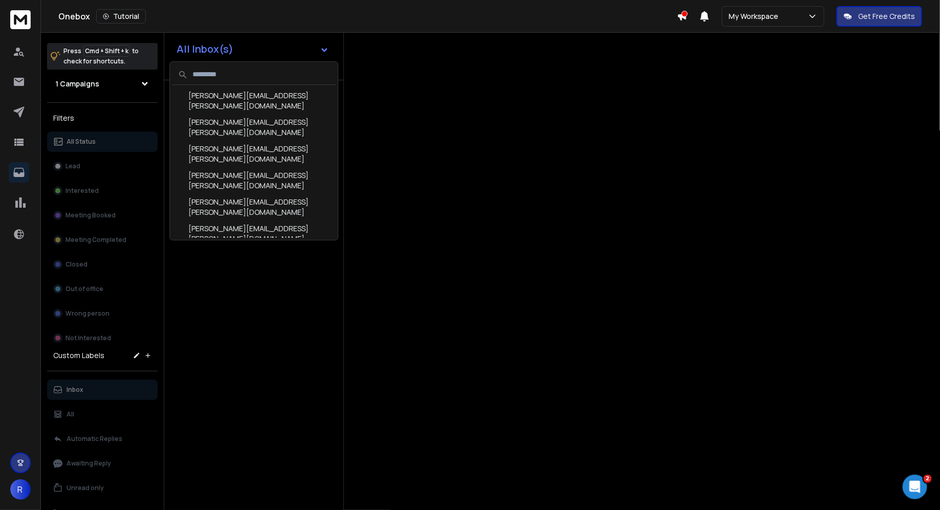
click at [216, 313] on div "[EMAIL_ADDRESS][DOMAIN_NAME]" at bounding box center [254, 321] width 164 height 16
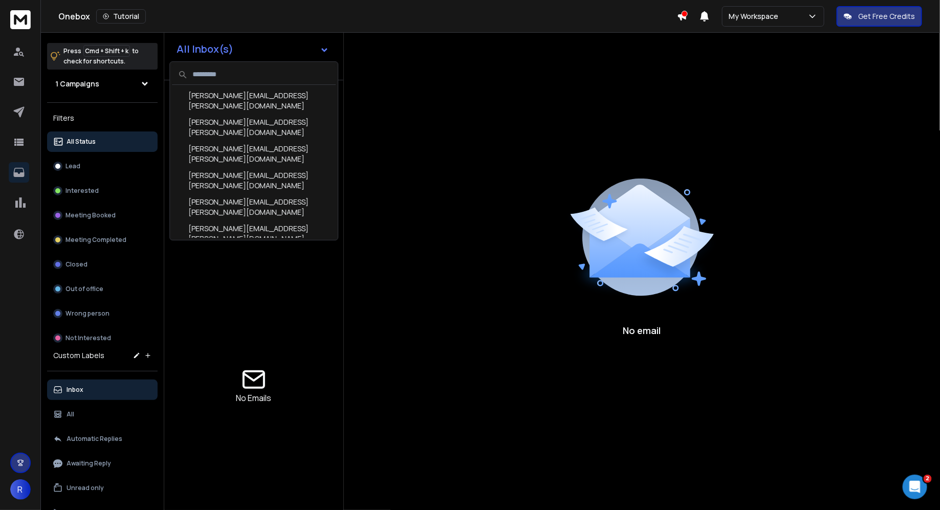
click at [219, 296] on div "[EMAIL_ADDRESS][DOMAIN_NAME]" at bounding box center [254, 304] width 164 height 16
click at [219, 329] on div "[EMAIL_ADDRESS][DOMAIN_NAME]" at bounding box center [254, 337] width 164 height 16
click at [231, 288] on div "[EMAIL_ADDRESS][DOMAIN_NAME]" at bounding box center [254, 296] width 164 height 16
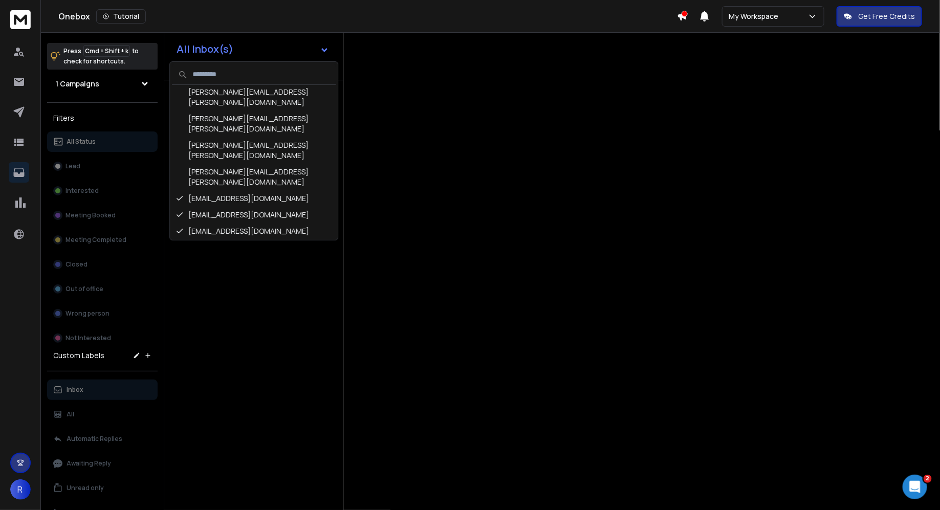
click at [231, 305] on div "[EMAIL_ADDRESS][DOMAIN_NAME]" at bounding box center [254, 313] width 164 height 16
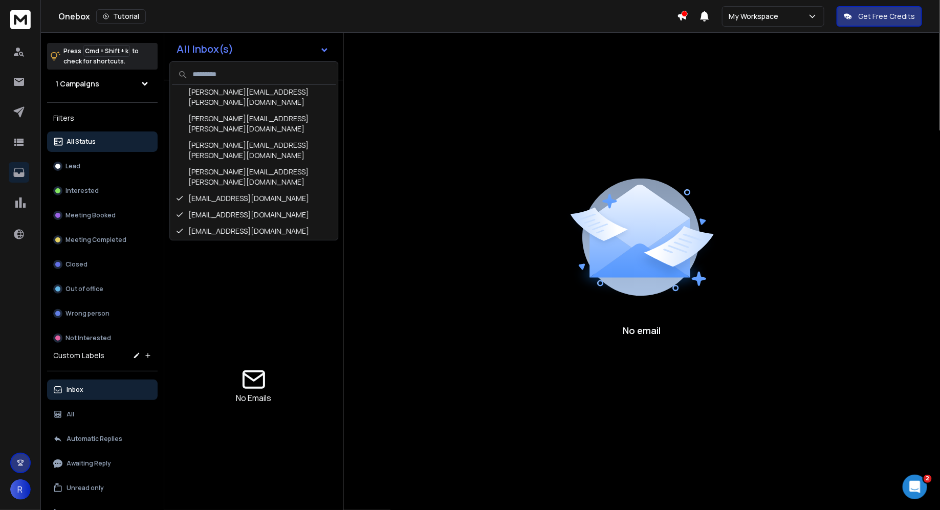
click at [230, 338] on div "[EMAIL_ADDRESS][DOMAIN_NAME]" at bounding box center [254, 346] width 164 height 16
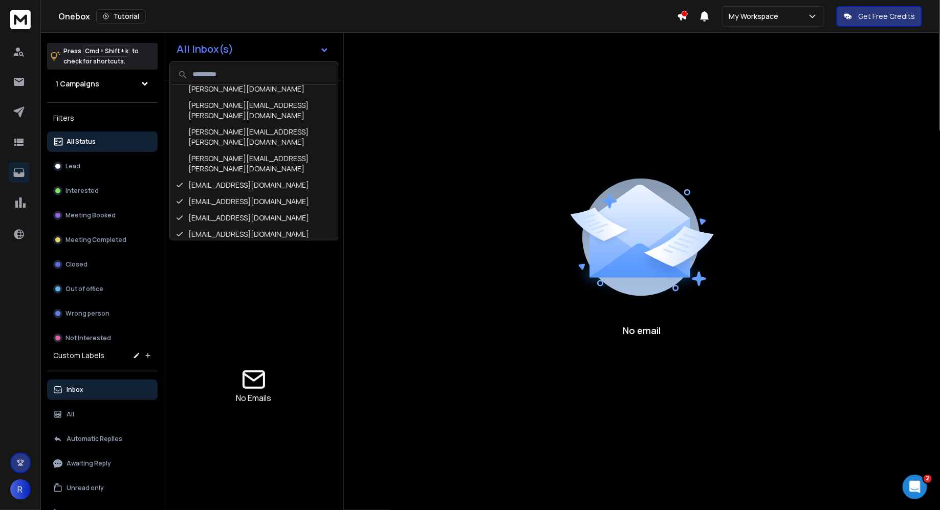
click at [234, 308] on div "[EMAIL_ADDRESS][DOMAIN_NAME]" at bounding box center [254, 316] width 164 height 16
click at [218, 307] on div "No Emails" at bounding box center [253, 364] width 171 height 377
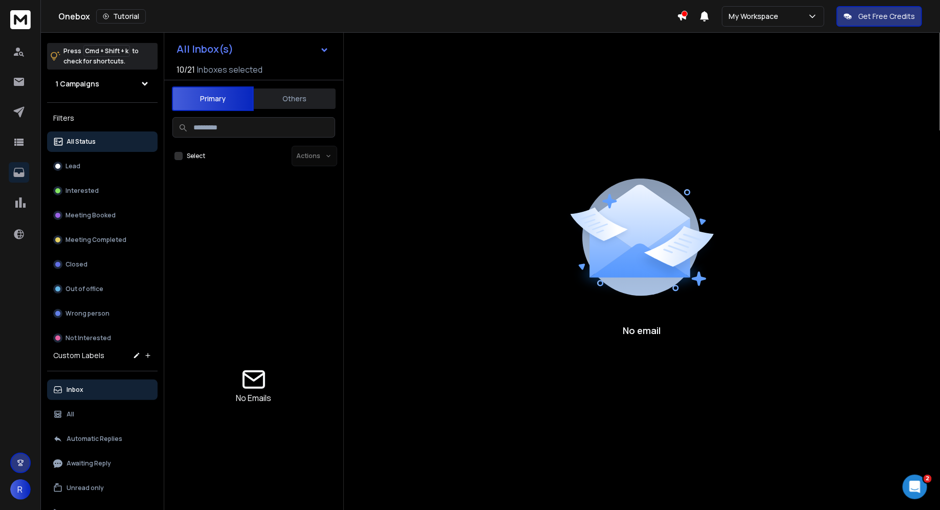
click at [322, 154] on div "Actions" at bounding box center [315, 156] width 46 height 20
click at [325, 155] on div "Actions" at bounding box center [315, 156] width 46 height 20
click at [327, 52] on icon at bounding box center [324, 50] width 9 height 9
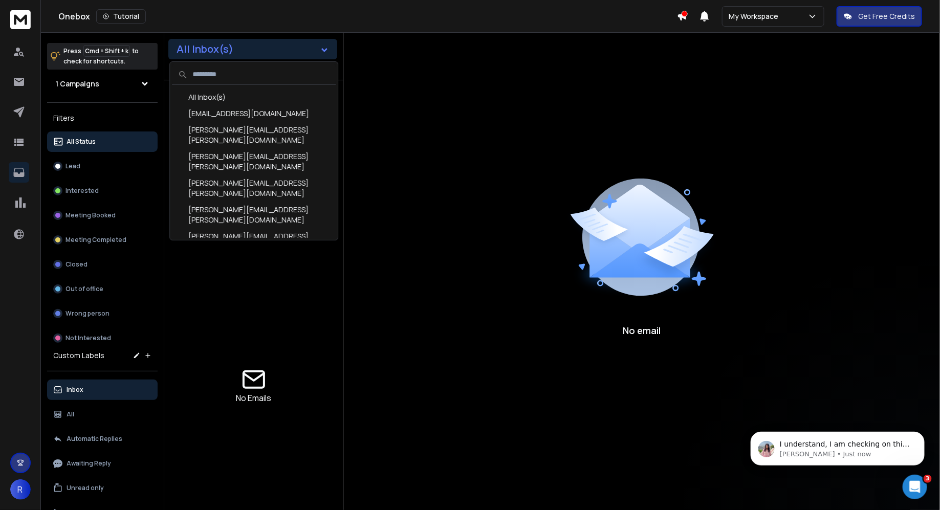
scroll to position [124, 0]
click at [327, 52] on icon at bounding box center [324, 50] width 9 height 9
click at [911, 488] on icon "Open Intercom Messenger" at bounding box center [913, 485] width 17 height 17
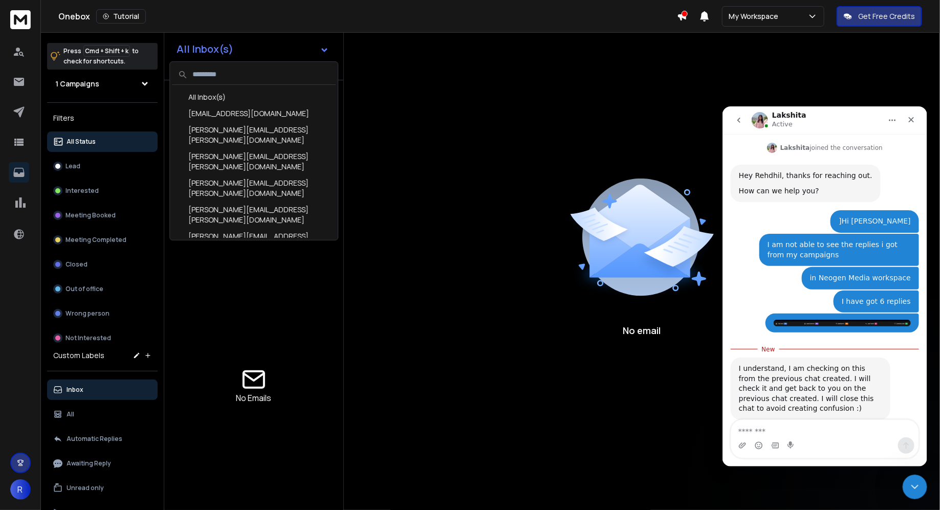
scroll to position [141, 0]
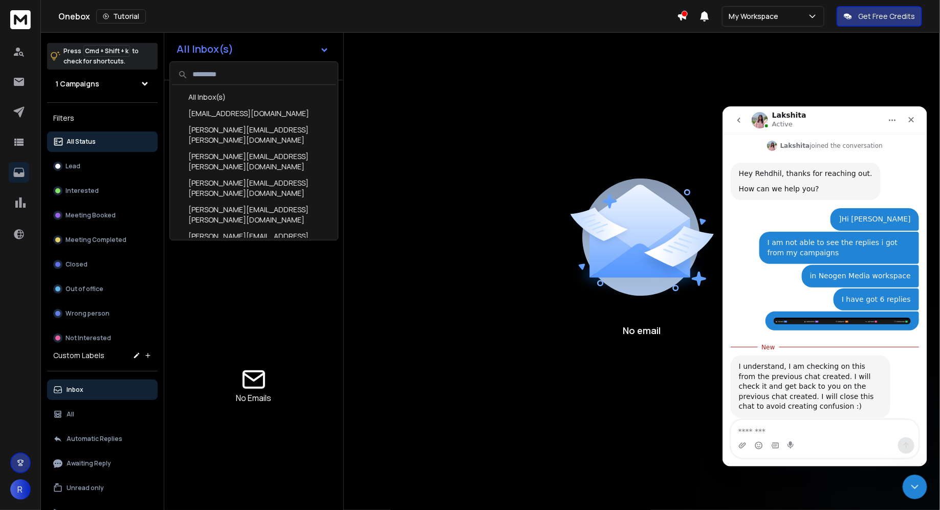
click at [779, 425] on textarea "Message…" at bounding box center [823, 427] width 187 height 17
type textarea "****"
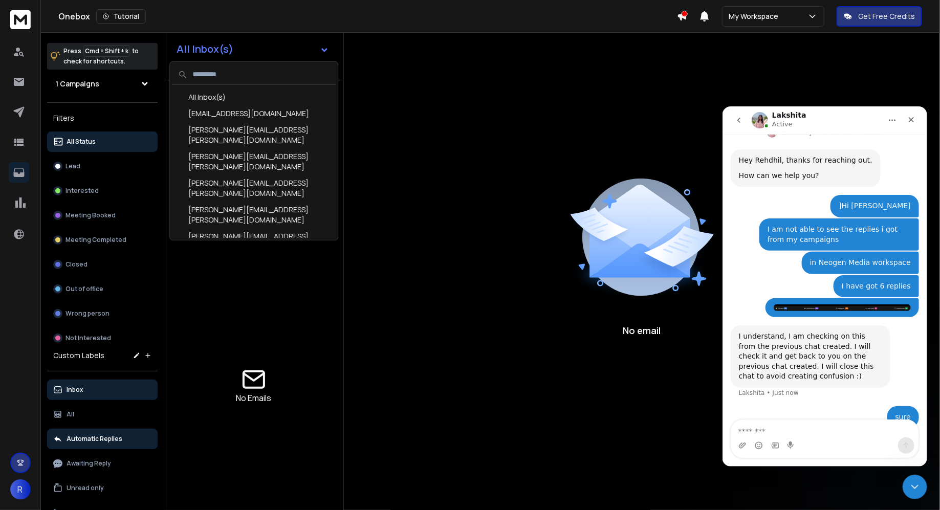
click at [80, 440] on p "Automatic Replies" at bounding box center [94, 439] width 56 height 8
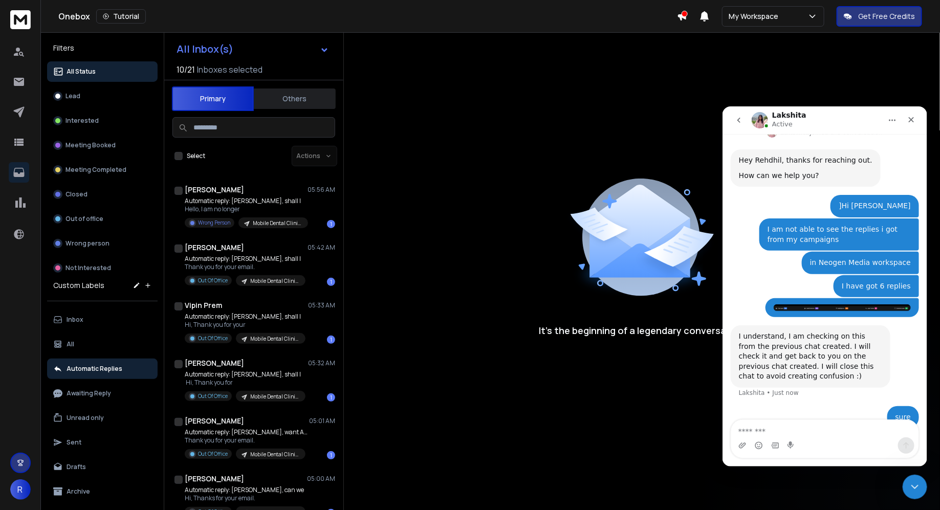
scroll to position [80, 0]
click at [86, 435] on button "Sent" at bounding box center [102, 442] width 110 height 20
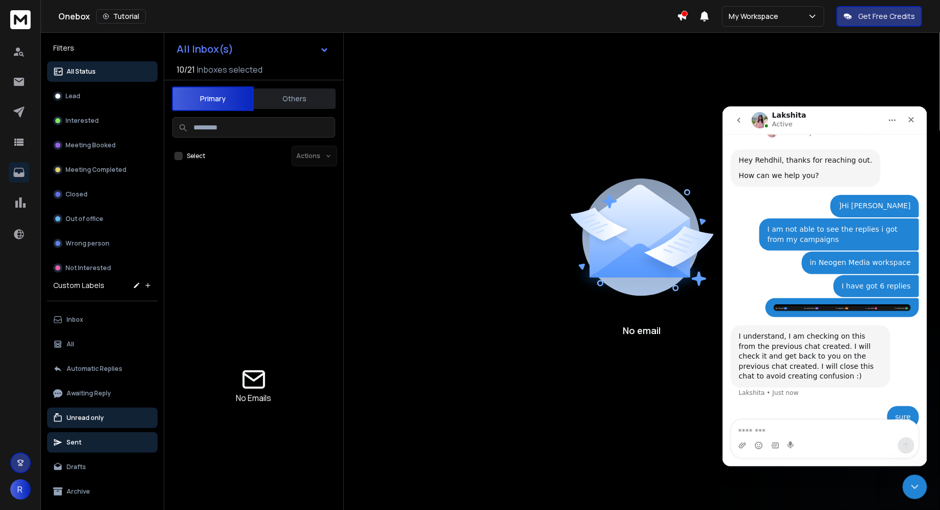
click at [96, 414] on button "Unread only" at bounding box center [102, 418] width 110 height 20
click at [108, 371] on div "Inbox All Automatic Replies Awaiting Reply Unread only Sent Drafts Archive" at bounding box center [102, 405] width 110 height 192
click at [105, 389] on p "Awaiting Reply" at bounding box center [88, 393] width 45 height 8
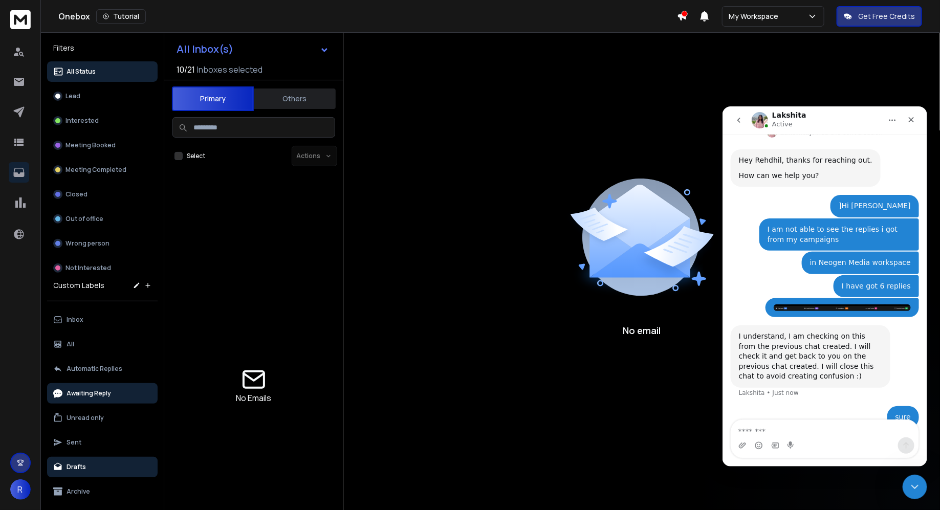
click at [94, 457] on button "Drafts" at bounding box center [102, 467] width 110 height 20
click at [90, 481] on button "Archive" at bounding box center [102, 491] width 110 height 20
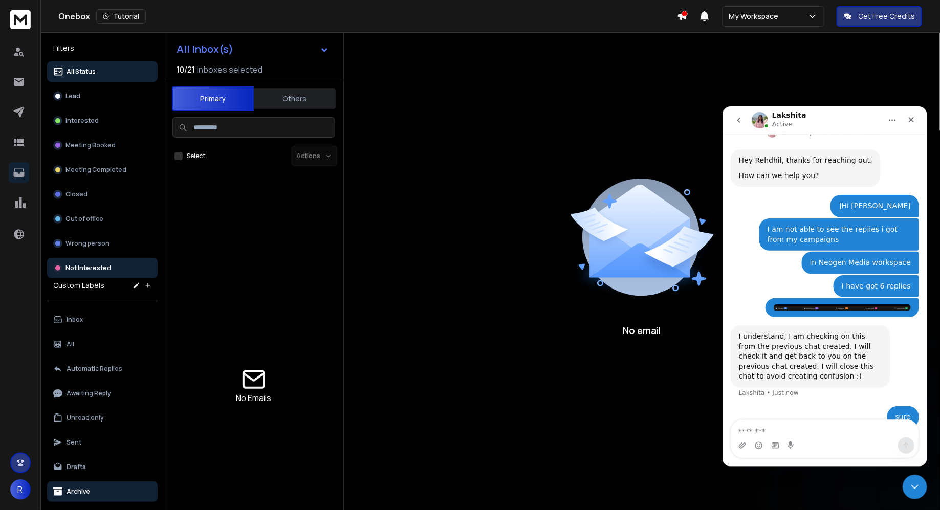
click at [121, 261] on button "Not Interested" at bounding box center [102, 268] width 110 height 20
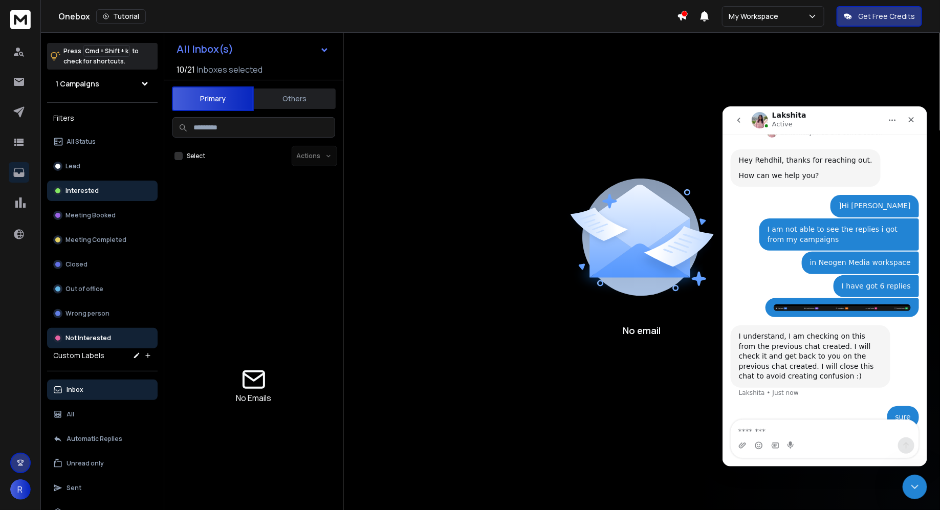
scroll to position [1, 0]
click at [117, 195] on button "Interested" at bounding box center [102, 190] width 110 height 20
click at [19, 117] on icon at bounding box center [19, 112] width 12 height 12
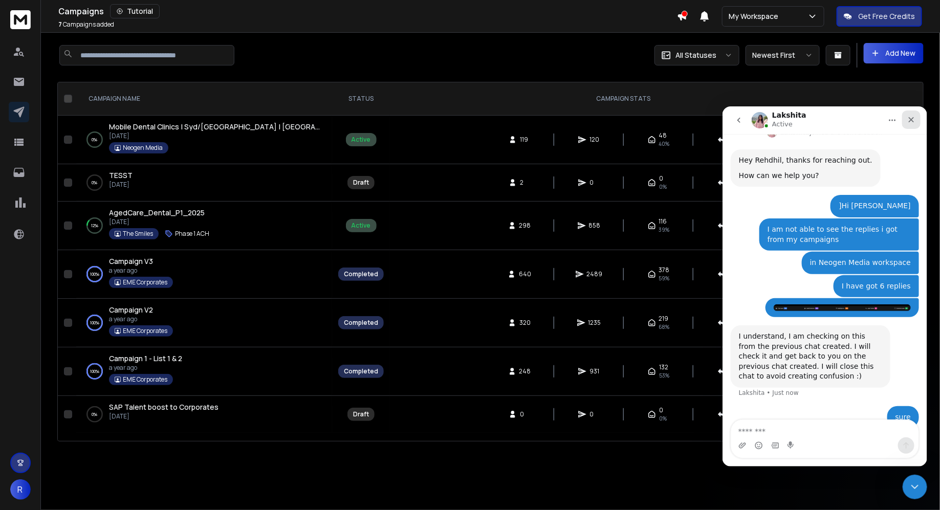
click at [915, 117] on div "Close" at bounding box center [910, 119] width 18 height 18
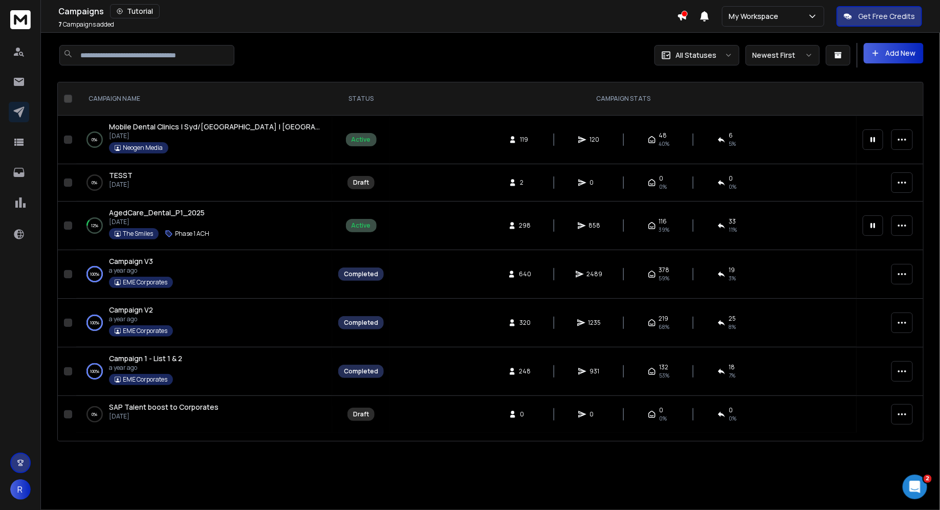
click at [396, 135] on div "119 120 48 40 % 6 5 %" at bounding box center [623, 139] width 454 height 16
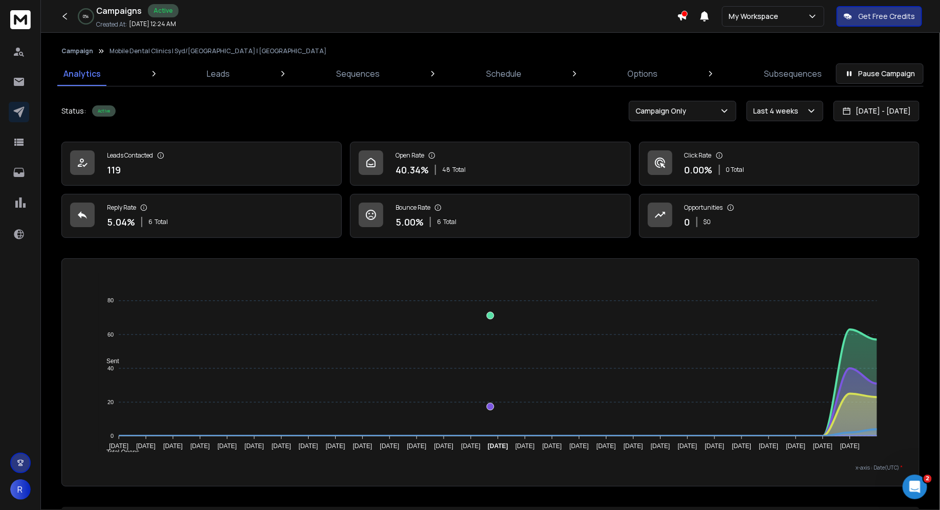
click at [167, 222] on span "Total" at bounding box center [160, 222] width 13 height 8
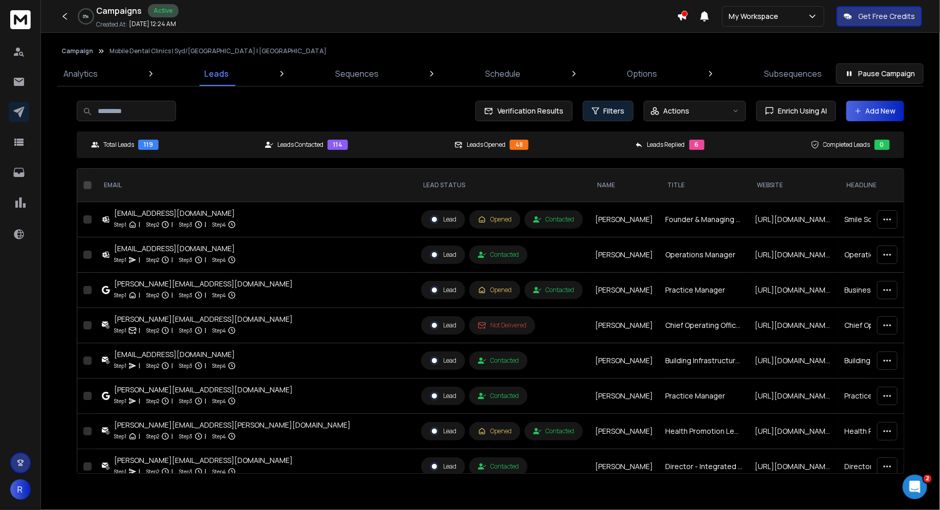
click at [595, 113] on icon "button" at bounding box center [595, 111] width 8 height 8
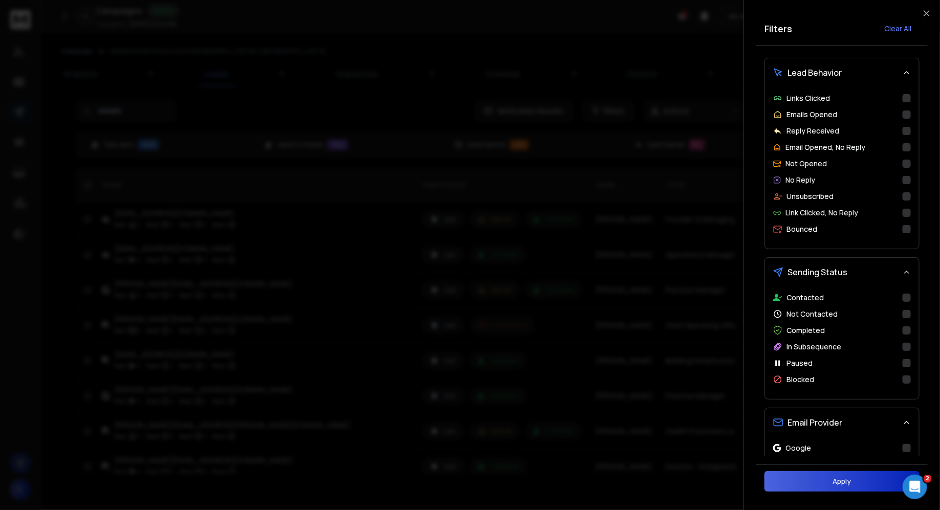
click at [822, 131] on p "Reply Received" at bounding box center [812, 131] width 53 height 10
click at [902, 131] on button "Reply Received" at bounding box center [906, 131] width 8 height 8
click at [871, 488] on button "Apply" at bounding box center [841, 481] width 155 height 20
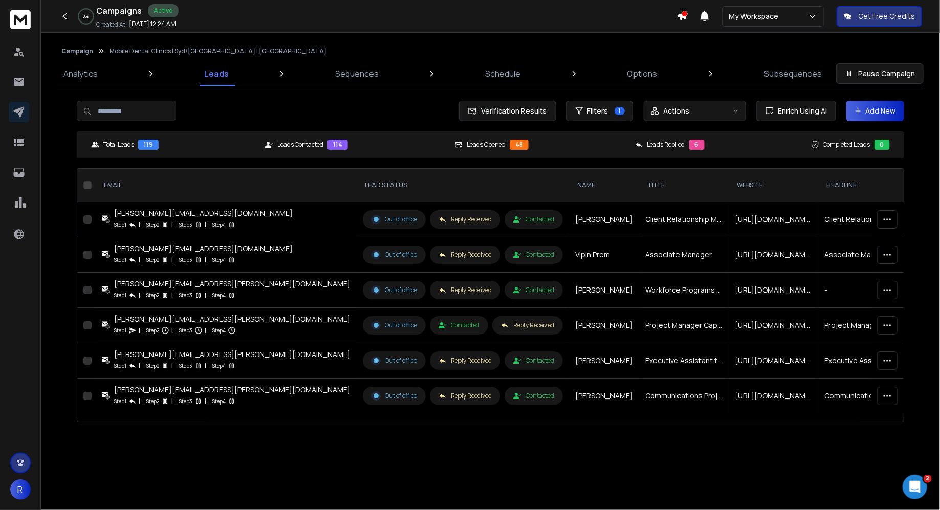
click at [885, 229] on button "button" at bounding box center [887, 219] width 20 height 18
click at [639, 237] on td "Client Relationship Manager" at bounding box center [684, 219] width 90 height 35
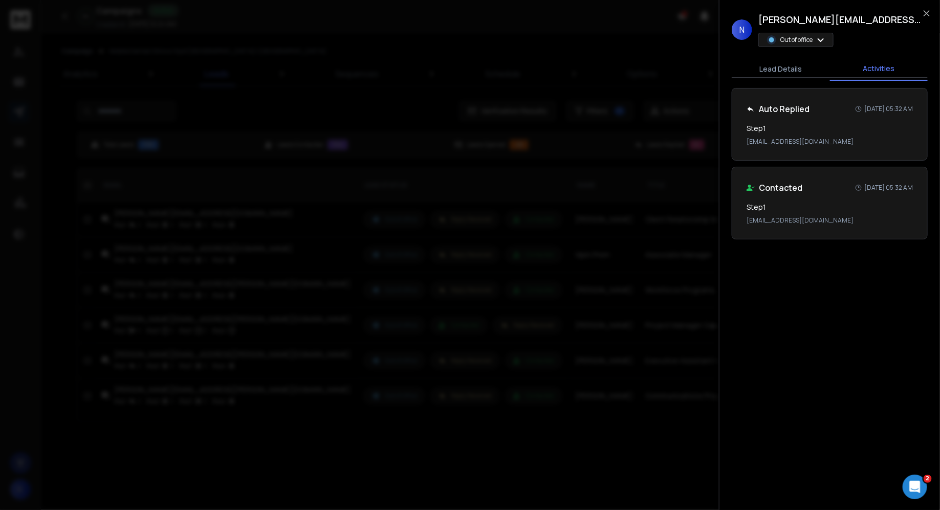
click at [888, 72] on button "Activities" at bounding box center [879, 69] width 98 height 24
click at [920, 11] on div "Multi Select Table Sheet N [EMAIL_ADDRESS][DOMAIN_NAME] Out of office Lead Deta…" at bounding box center [829, 255] width 221 height 510
click at [923, 11] on icon "button" at bounding box center [926, 13] width 10 height 10
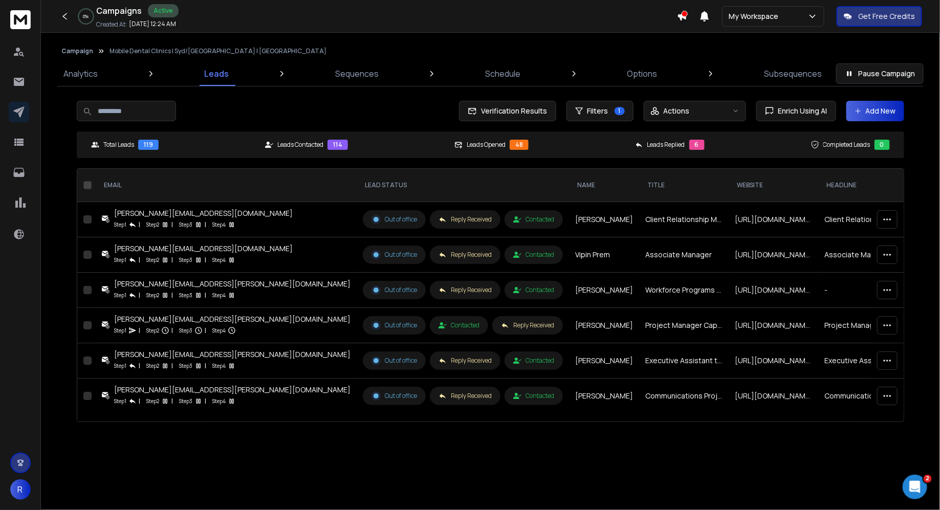
click at [109, 150] on div "Total Leads 119 Leads Contacted 114 Leads Opened 48 Leads Replied 6 Completed L…" at bounding box center [490, 144] width 827 height 27
click at [110, 145] on p "Total Leads" at bounding box center [118, 145] width 31 height 8
click at [24, 107] on icon at bounding box center [19, 112] width 12 height 12
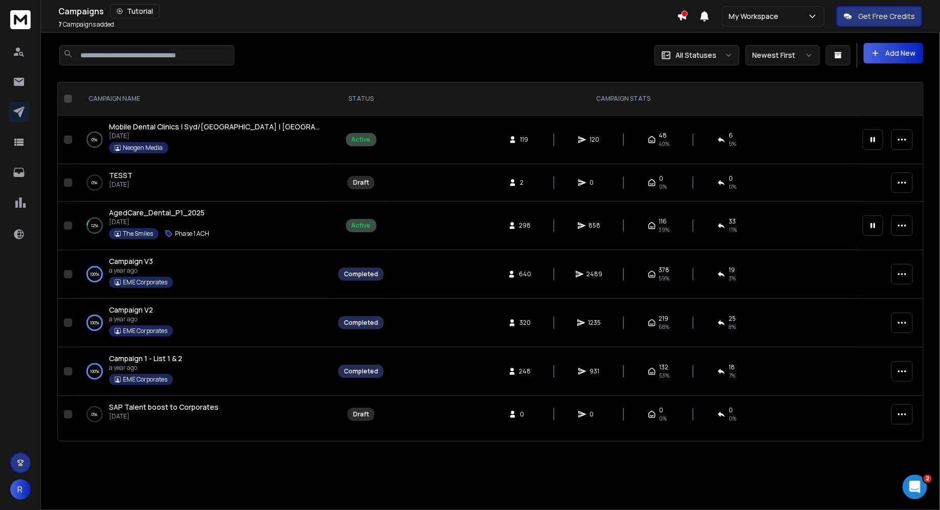
click at [244, 132] on p "[DATE]" at bounding box center [215, 136] width 213 height 8
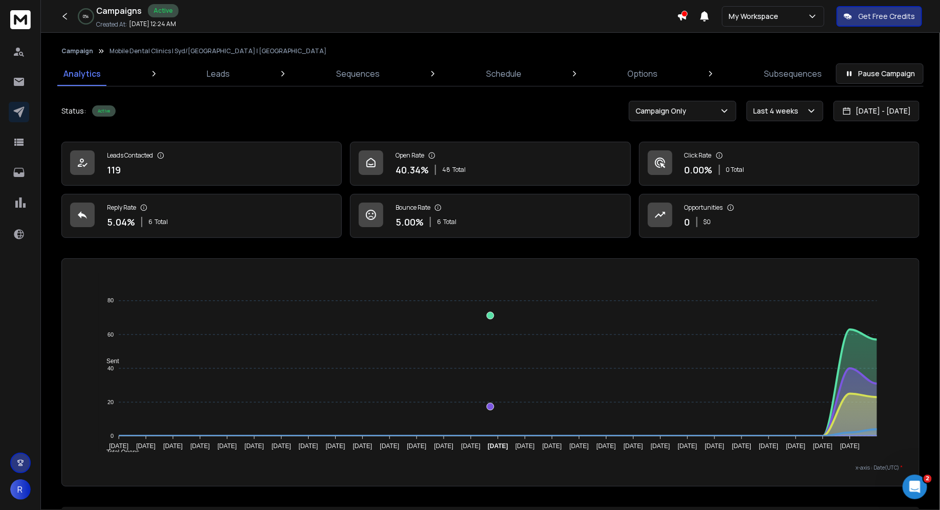
click at [467, 173] on link "Open Rate 40.34 % 48 Total" at bounding box center [490, 164] width 280 height 44
